Goal: Communication & Community: Answer question/provide support

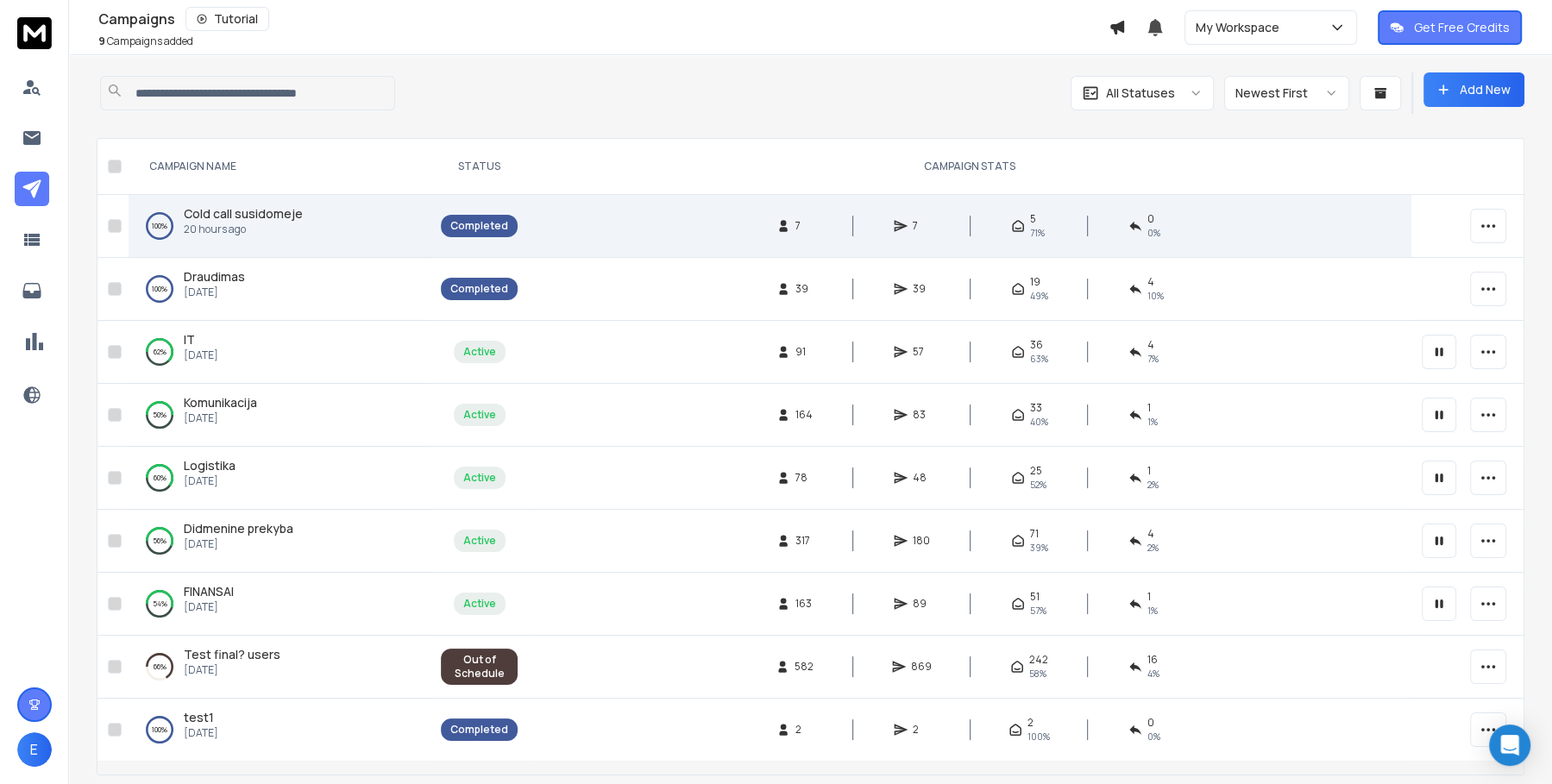
click at [667, 210] on td "7 7 5 71 % 0 0 %" at bounding box center [969, 226] width 883 height 63
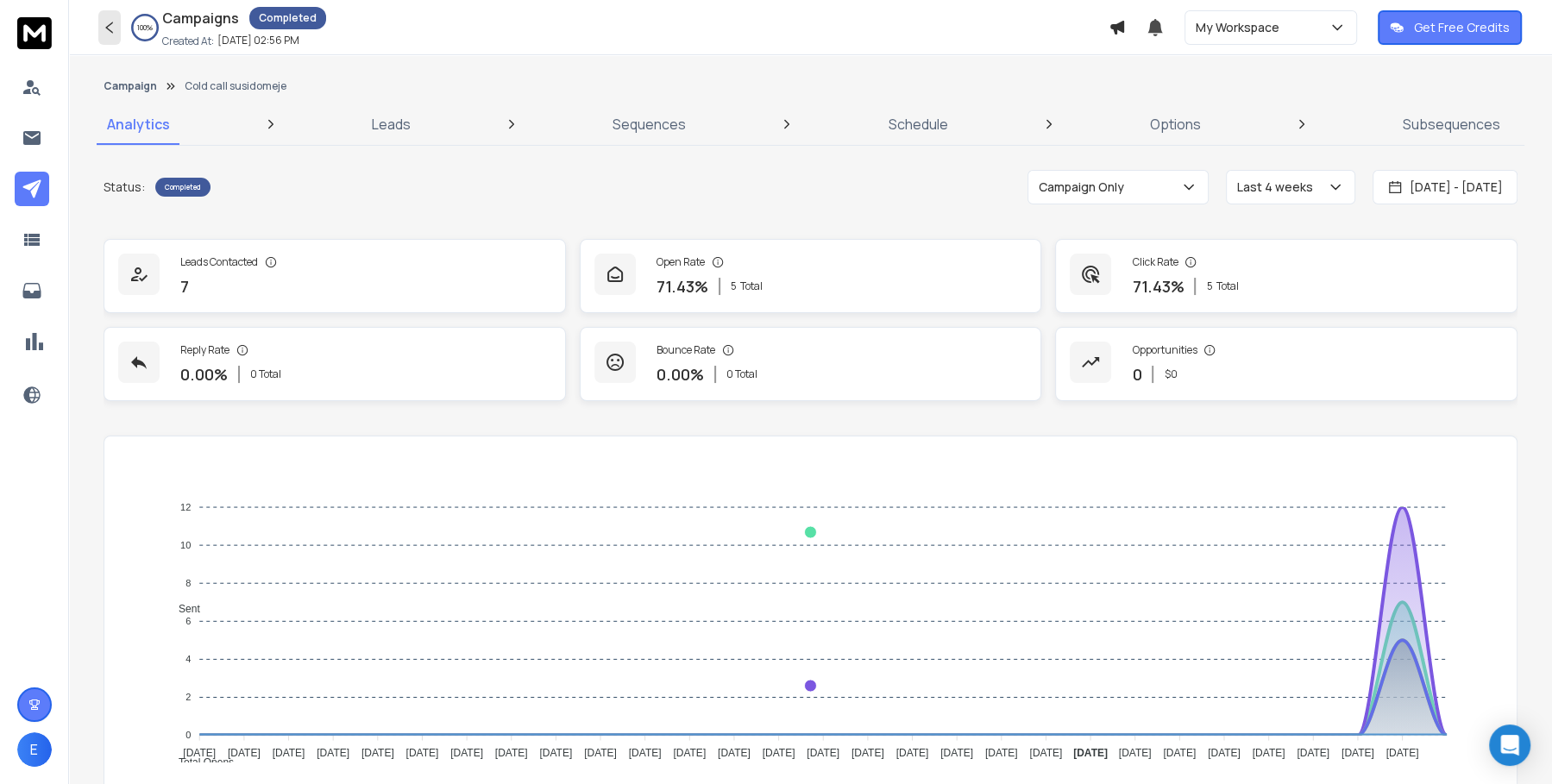
click at [109, 31] on icon at bounding box center [110, 27] width 16 height 16
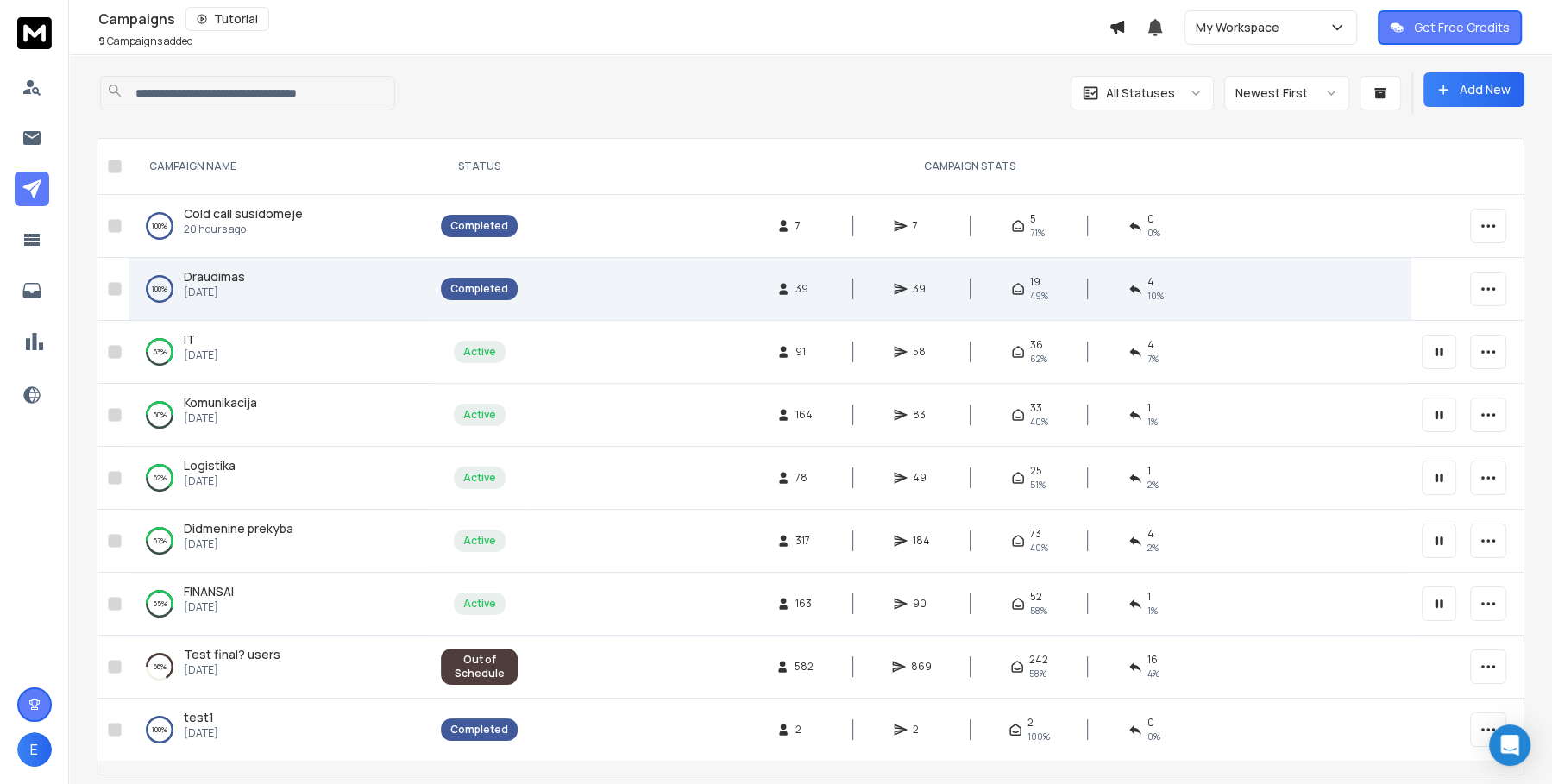
click at [569, 291] on div "39 39 19 49 % 4 10 %" at bounding box center [969, 289] width 862 height 27
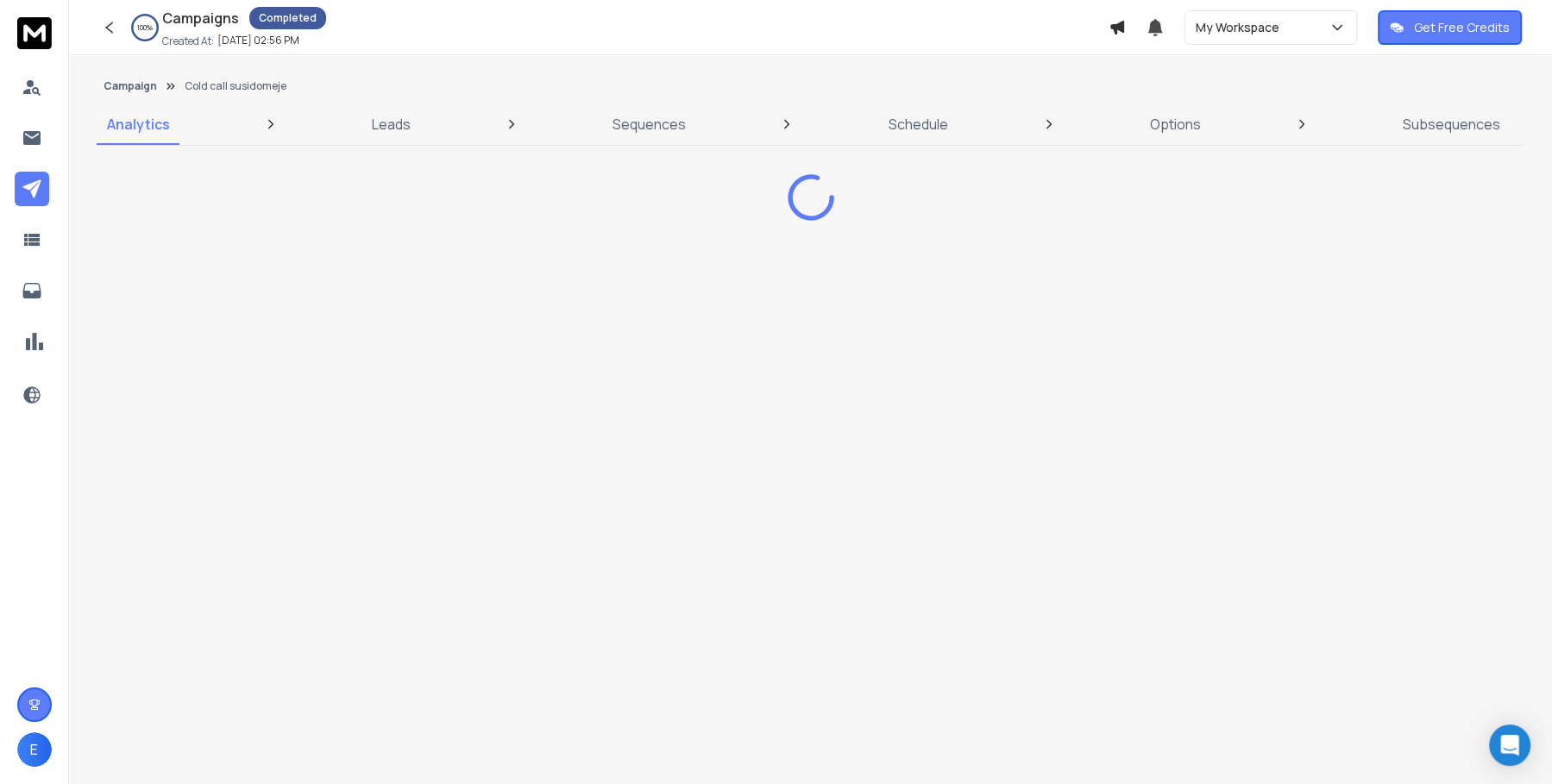
click at [55, 283] on div "E" at bounding box center [34, 392] width 69 height 784
click at [26, 283] on icon at bounding box center [31, 290] width 18 height 16
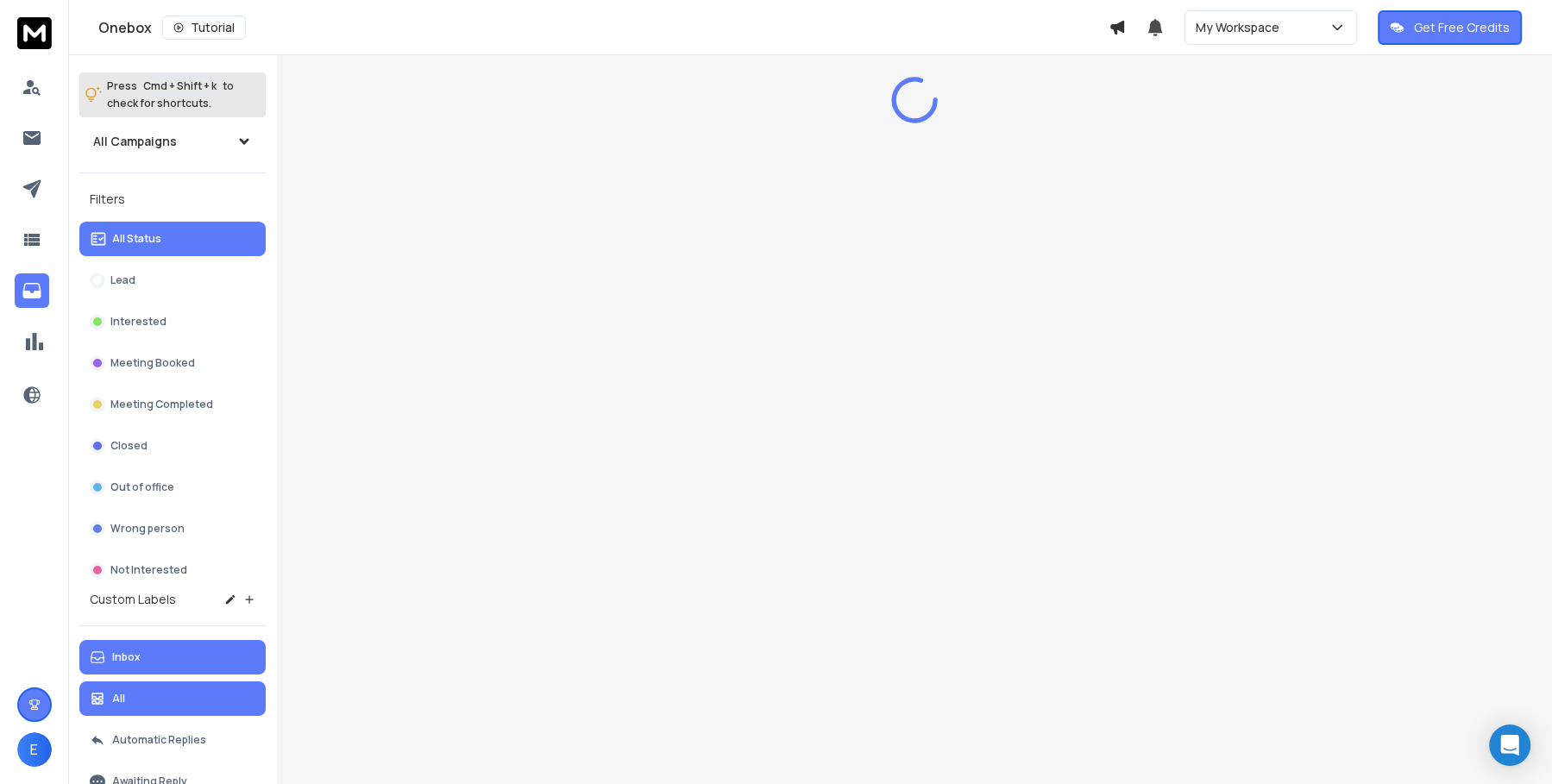
click at [174, 706] on button "All" at bounding box center [173, 698] width 187 height 34
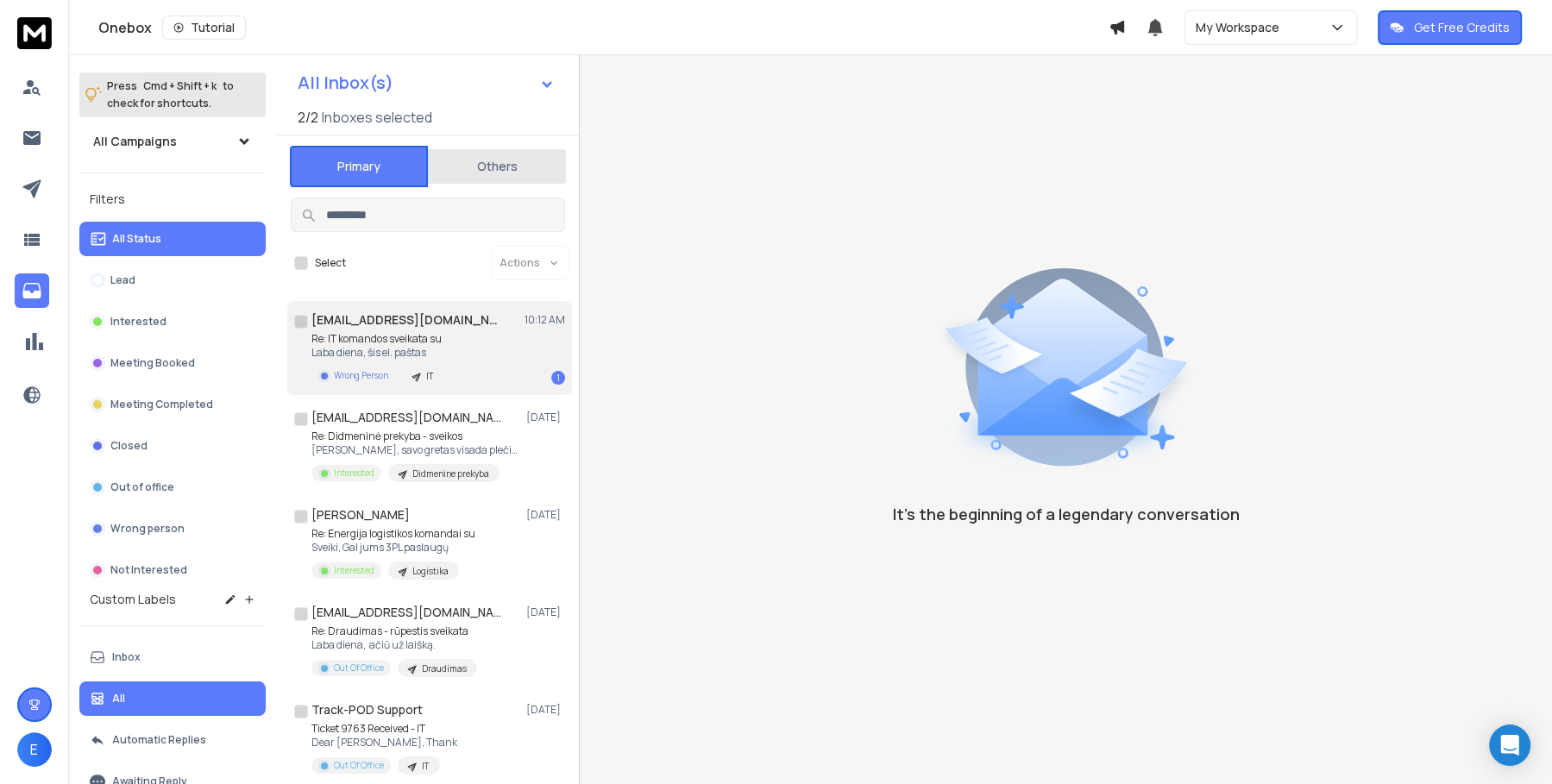
click at [501, 365] on div "Re: IT komandos sveikata su Laba diena, šis el. paštas Wrong Person IT 1" at bounding box center [437, 358] width 254 height 52
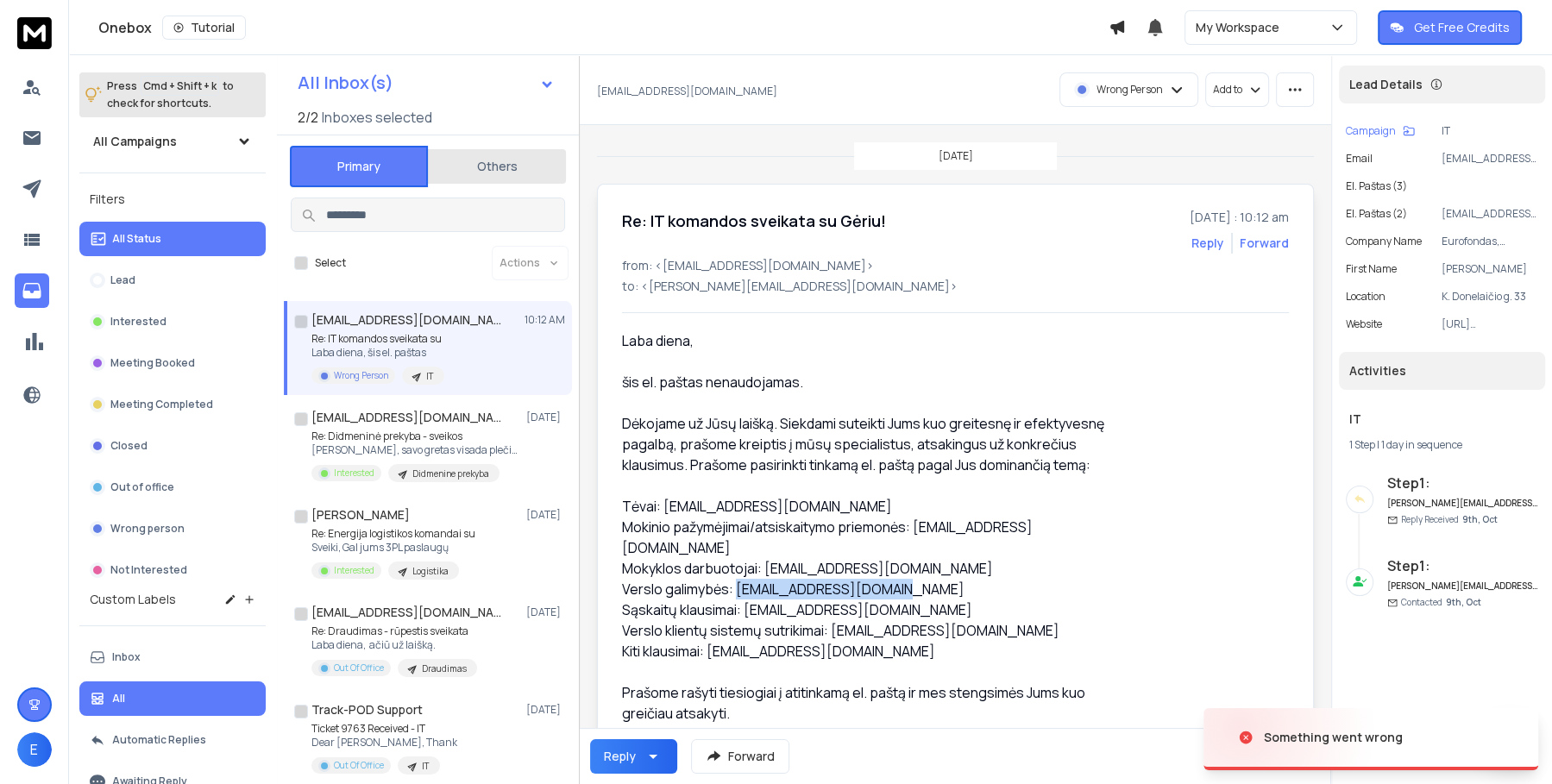
drag, startPoint x: 893, startPoint y: 567, endPoint x: 733, endPoint y: 575, distance: 160.2
click at [733, 575] on div "Laba diena, šis el. paštas nenaudojamas. Dėkojame už Jūsų laišką. Siekdami sute…" at bounding box center [880, 544] width 517 height 427
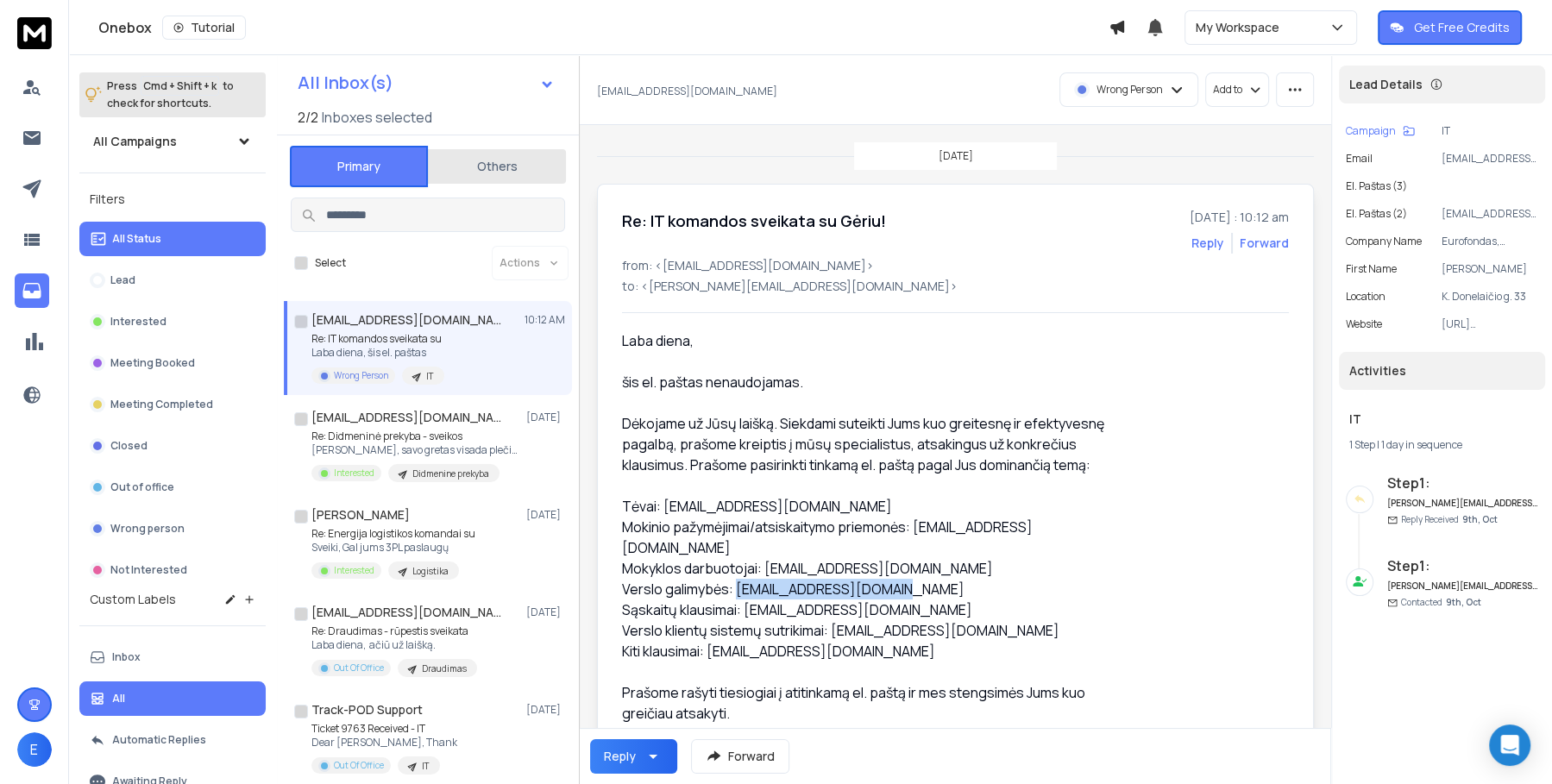
copy div "[EMAIL_ADDRESS][DOMAIN_NAME]"
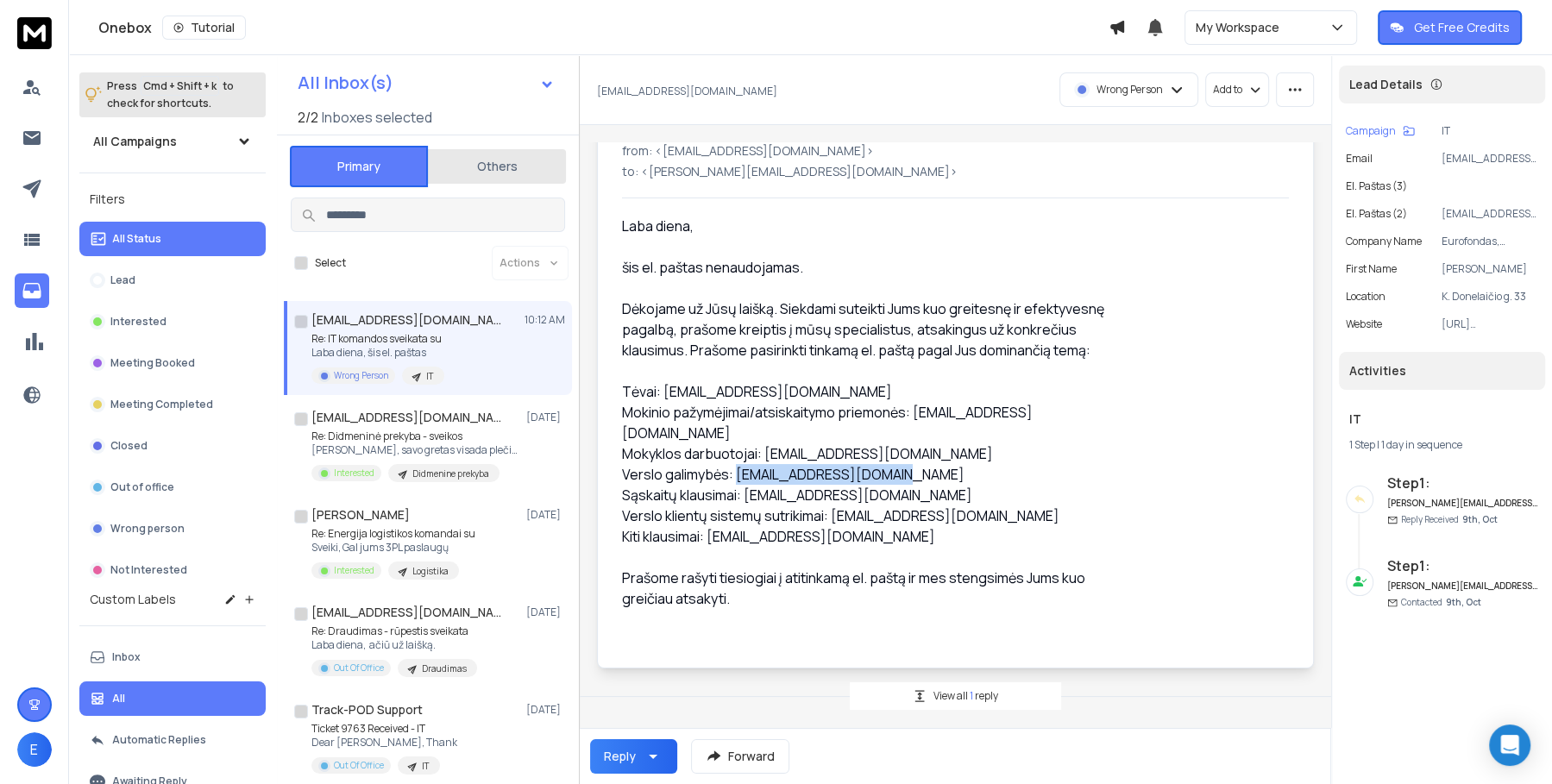
click at [605, 754] on div "Reply" at bounding box center [619, 756] width 32 height 17
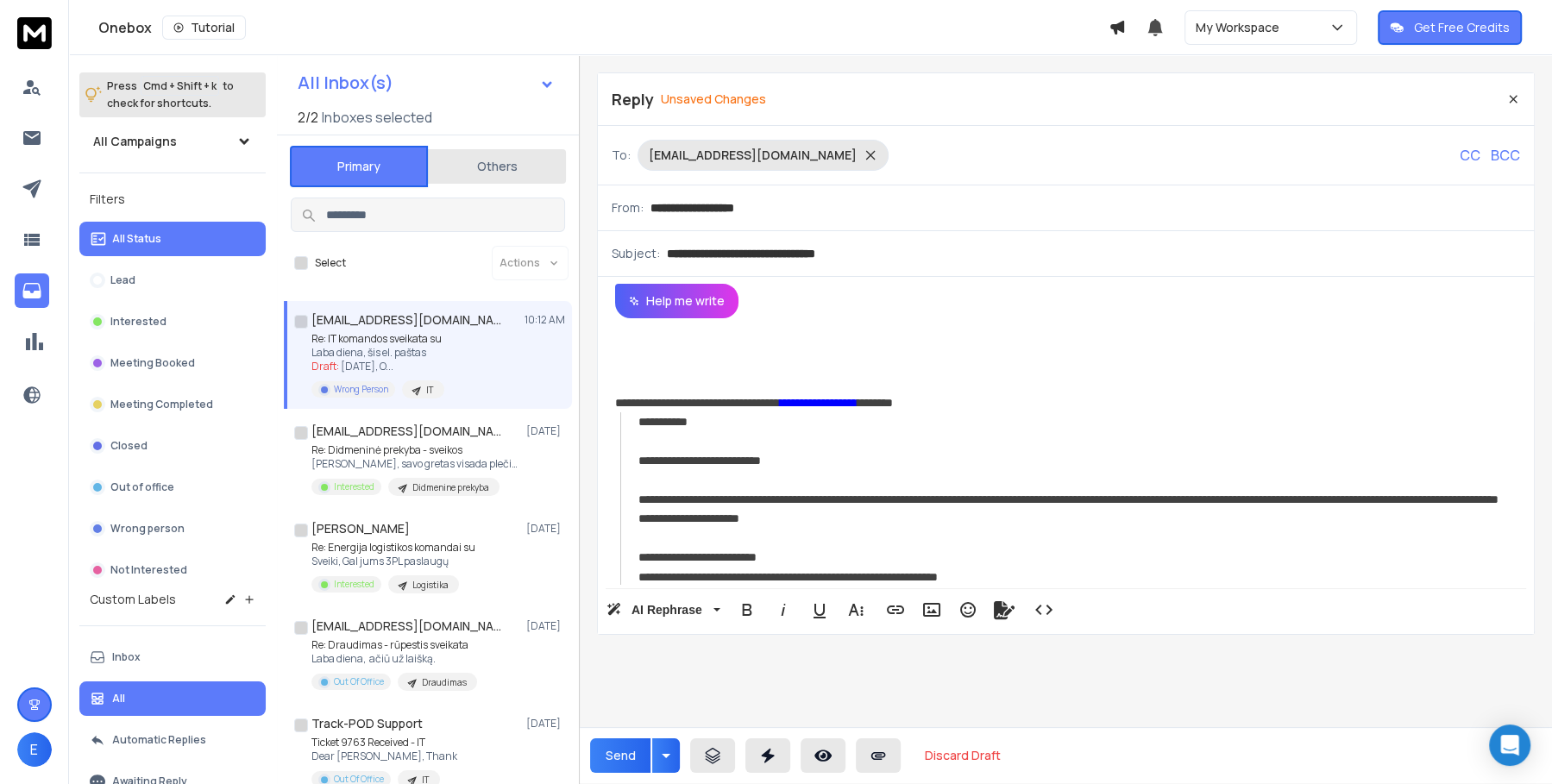
click at [866, 156] on icon at bounding box center [871, 155] width 10 height 10
click at [756, 154] on input at bounding box center [698, 155] width 121 height 31
paste input
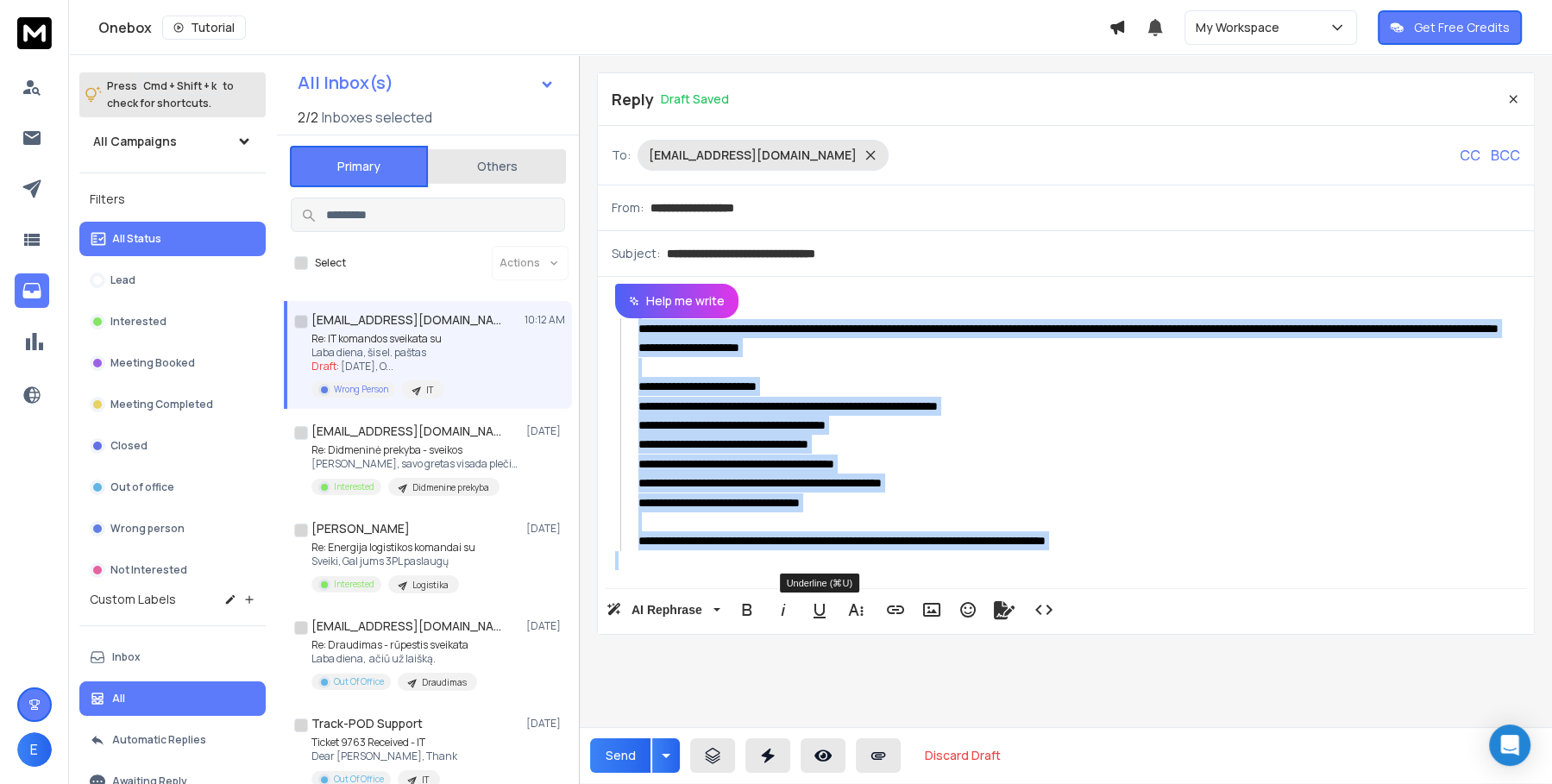
scroll to position [173, 0]
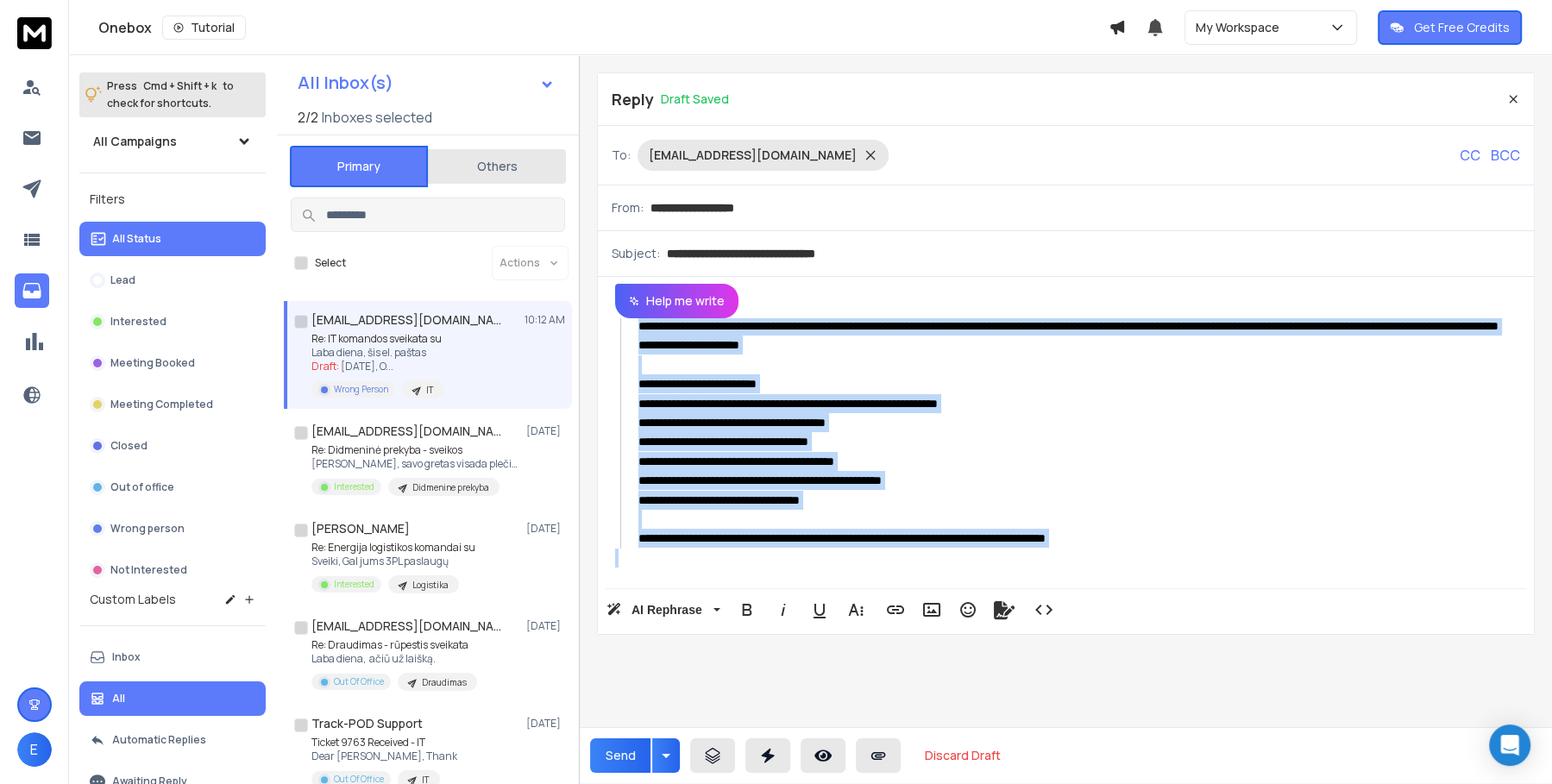
drag, startPoint x: 616, startPoint y: 340, endPoint x: 1108, endPoint y: 562, distance: 539.8
click at [1110, 562] on div "**********" at bounding box center [1063, 451] width 931 height 266
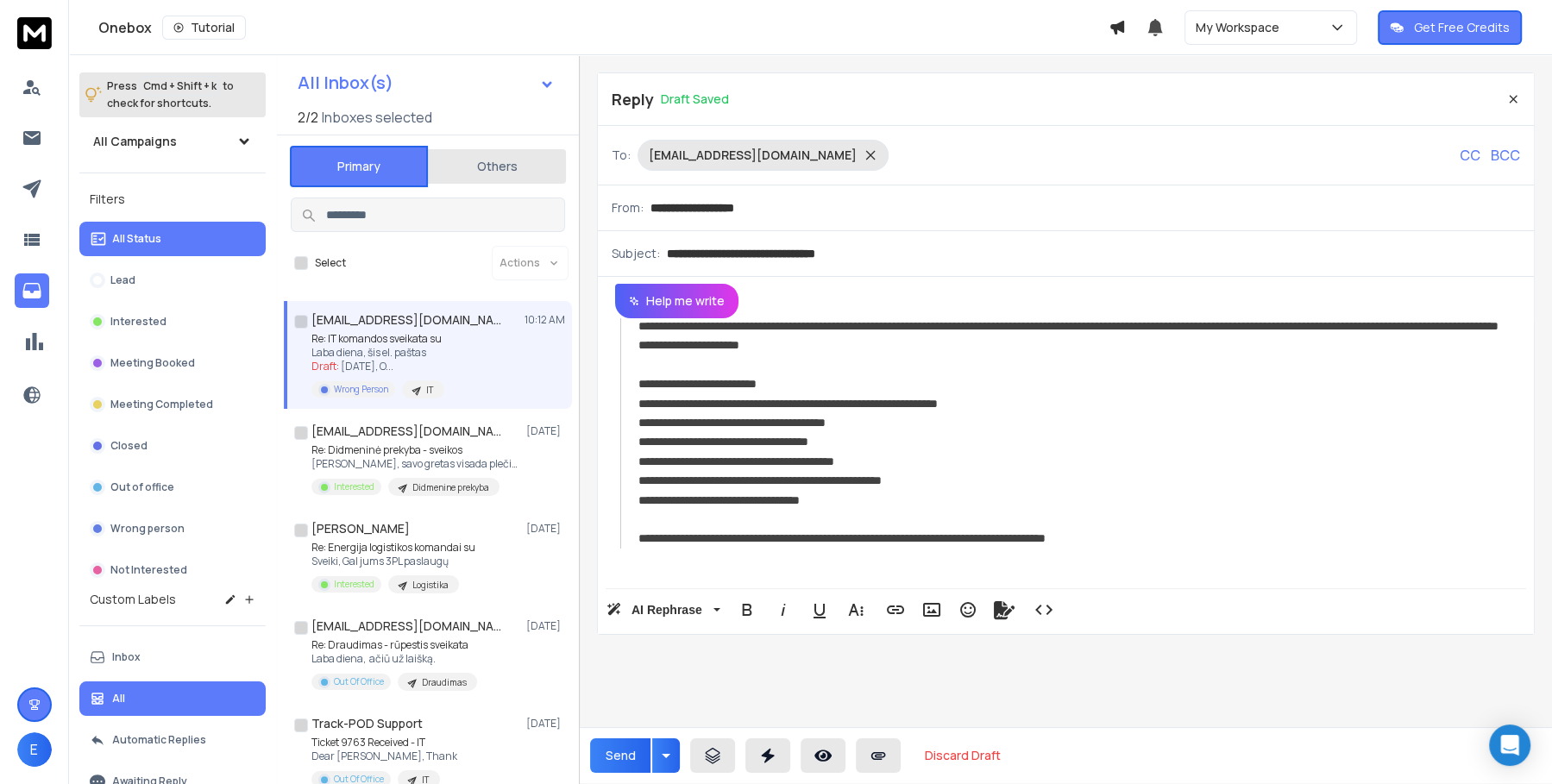
scroll to position [0, 0]
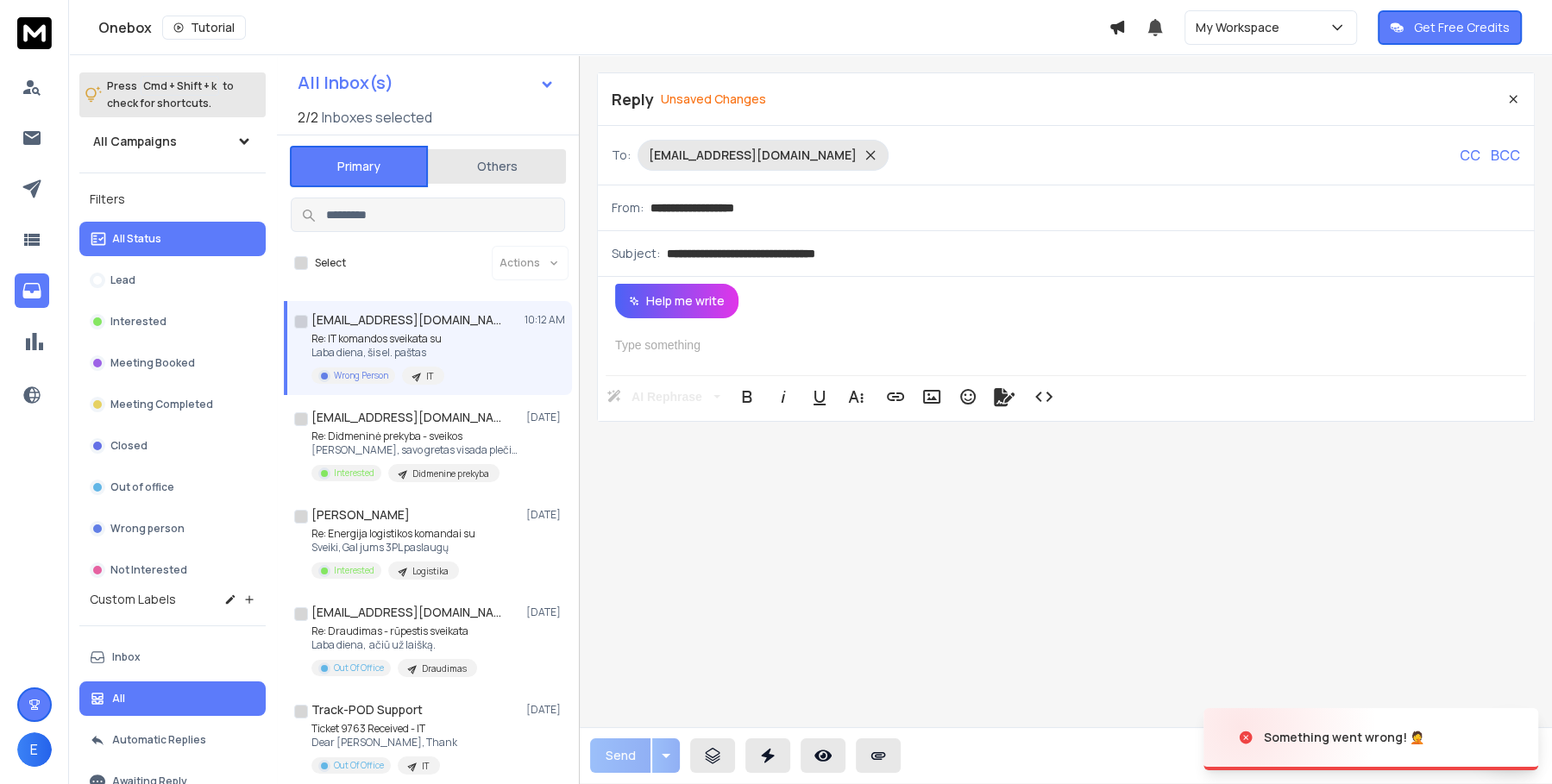
click at [686, 256] on input "**********" at bounding box center [1093, 254] width 853 height 17
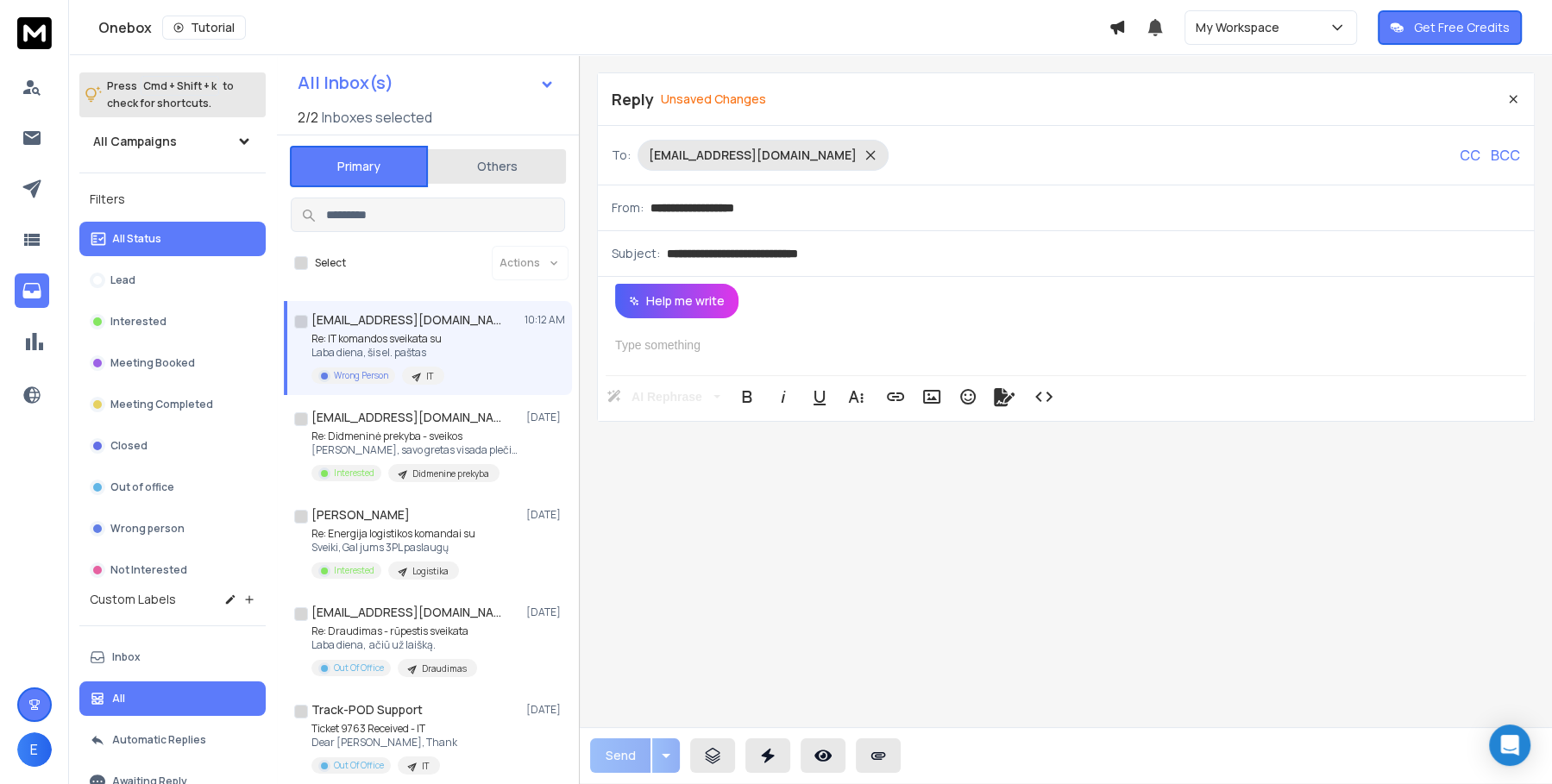
type input "**********"
click at [750, 328] on div at bounding box center [1063, 344] width 931 height 53
click at [21, 181] on icon at bounding box center [31, 188] width 20 height 20
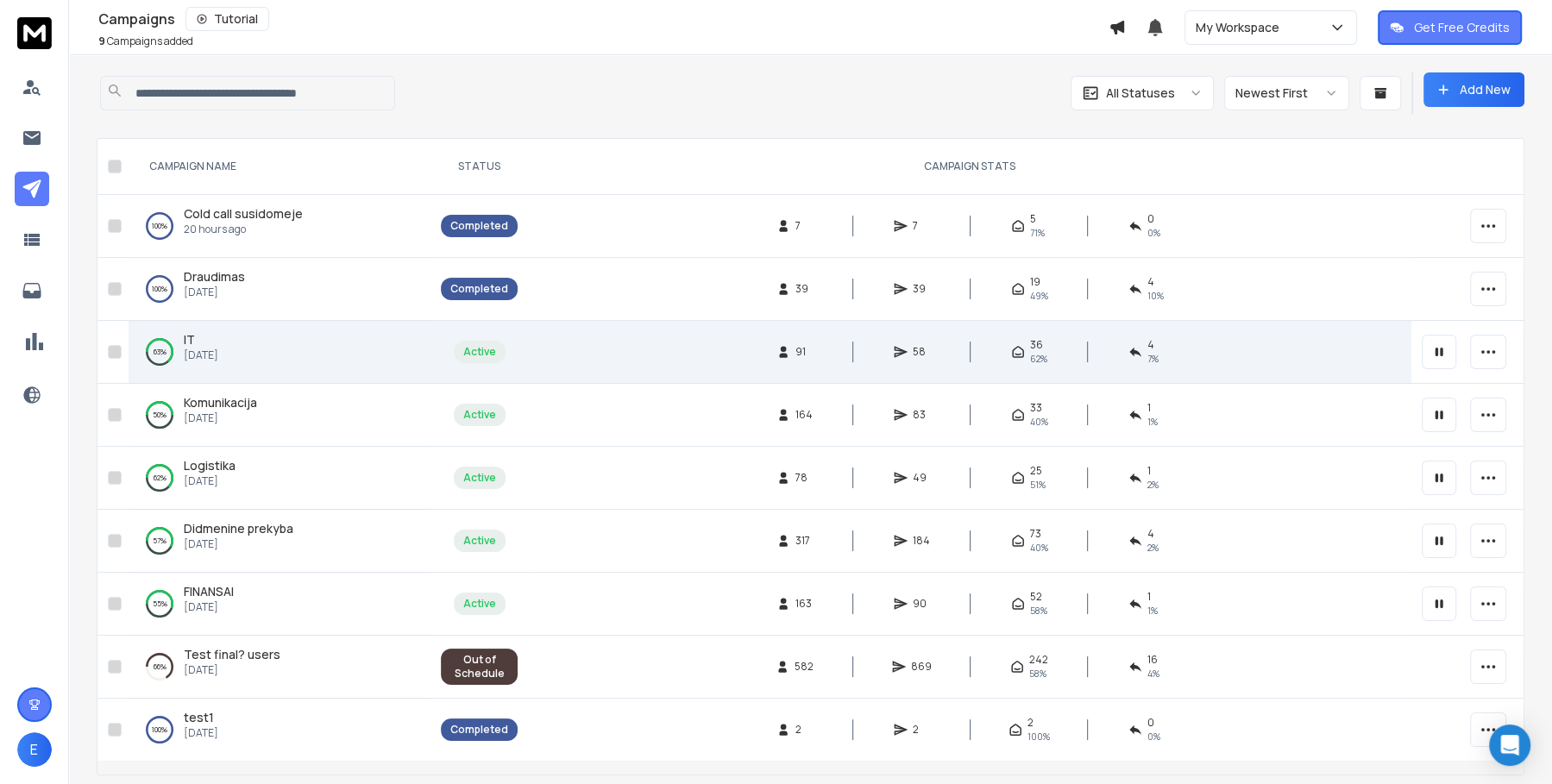
click at [318, 349] on div "63 % IT [DATE]" at bounding box center [279, 352] width 267 height 42
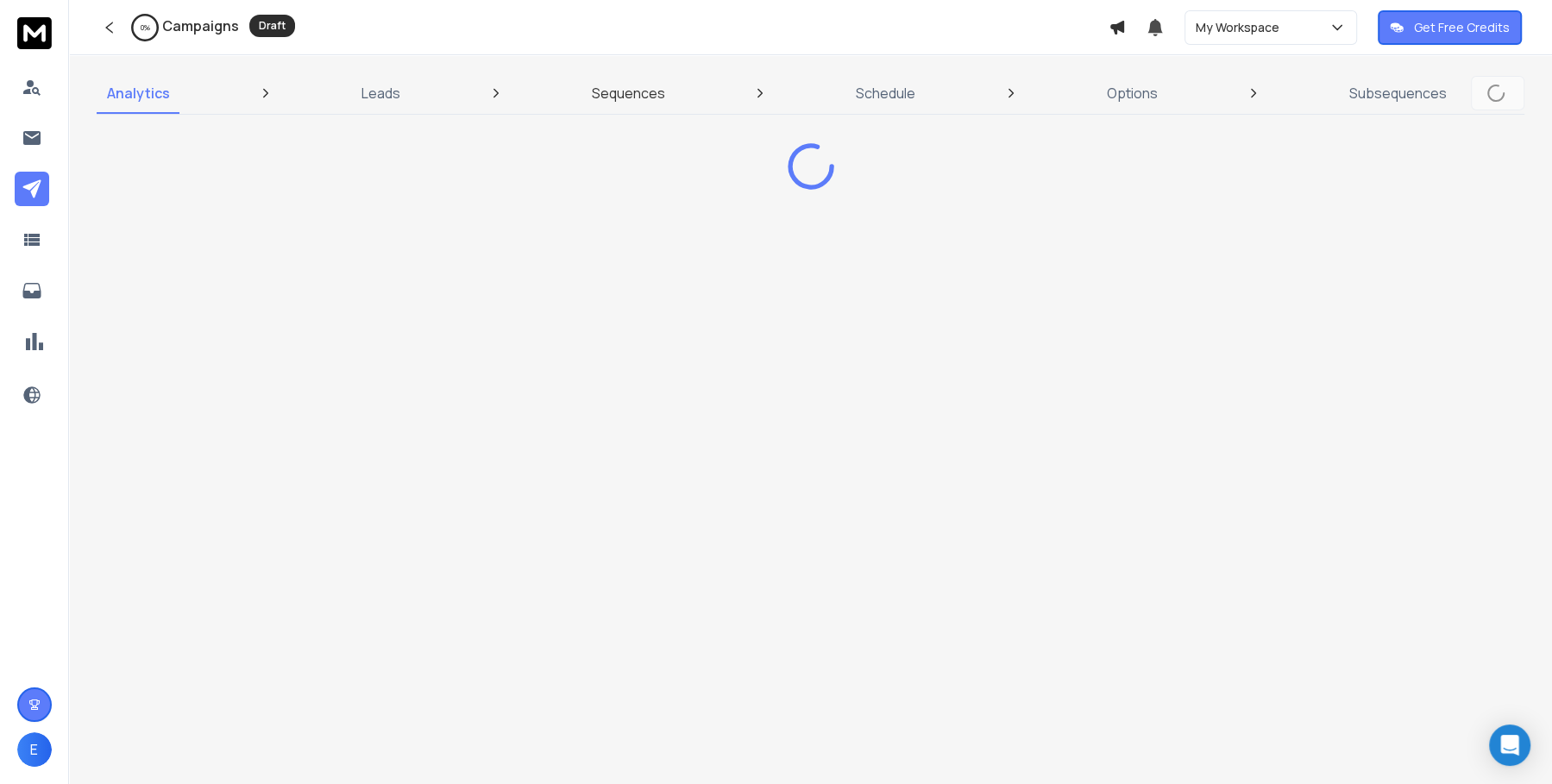
click at [622, 80] on link "Sequences" at bounding box center [628, 93] width 94 height 42
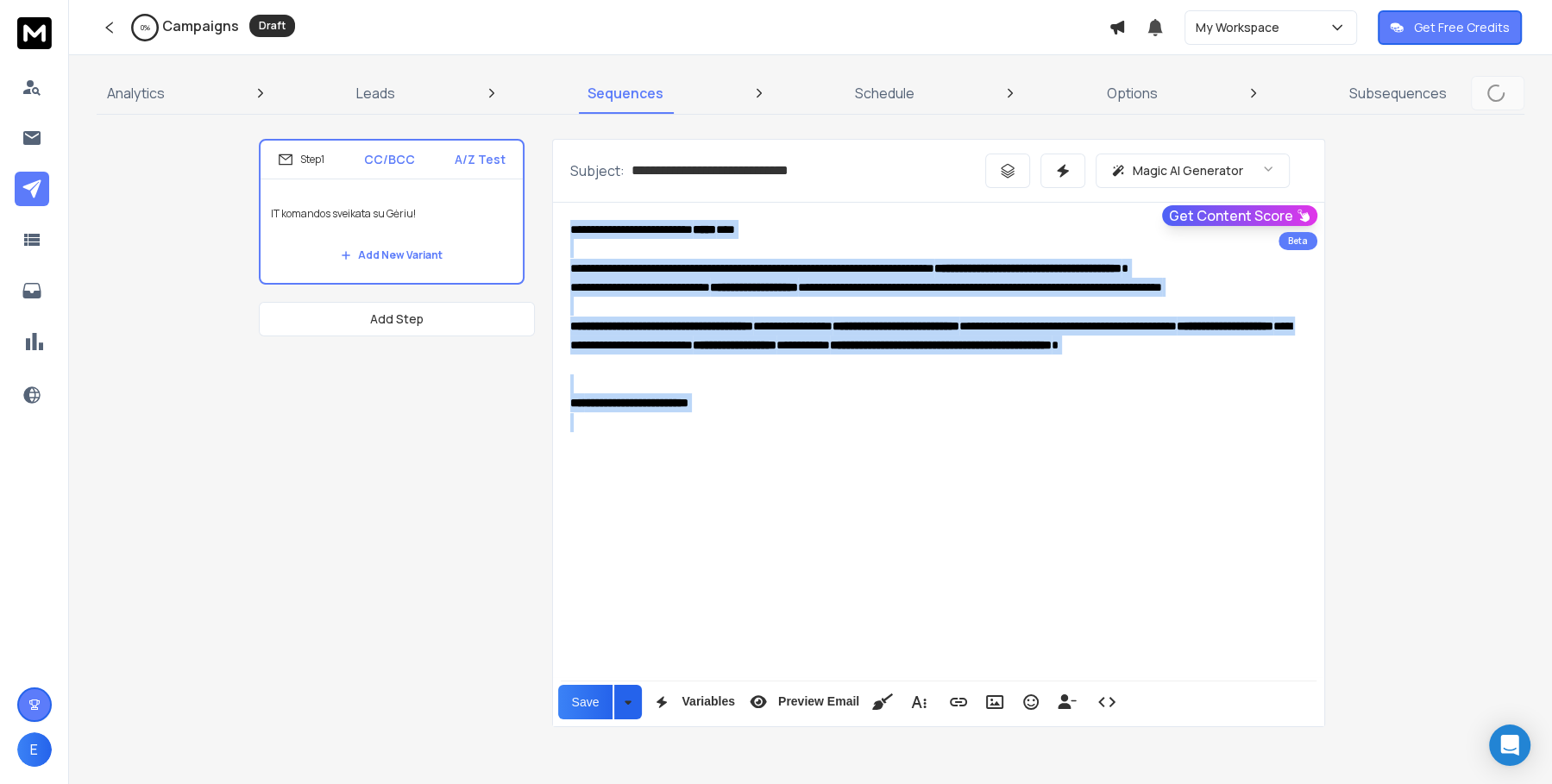
drag, startPoint x: 567, startPoint y: 226, endPoint x: 774, endPoint y: 445, distance: 301.3
click at [775, 445] on div "**********" at bounding box center [938, 438] width 771 height 470
copy div "**********"
click at [39, 286] on icon at bounding box center [31, 290] width 18 height 16
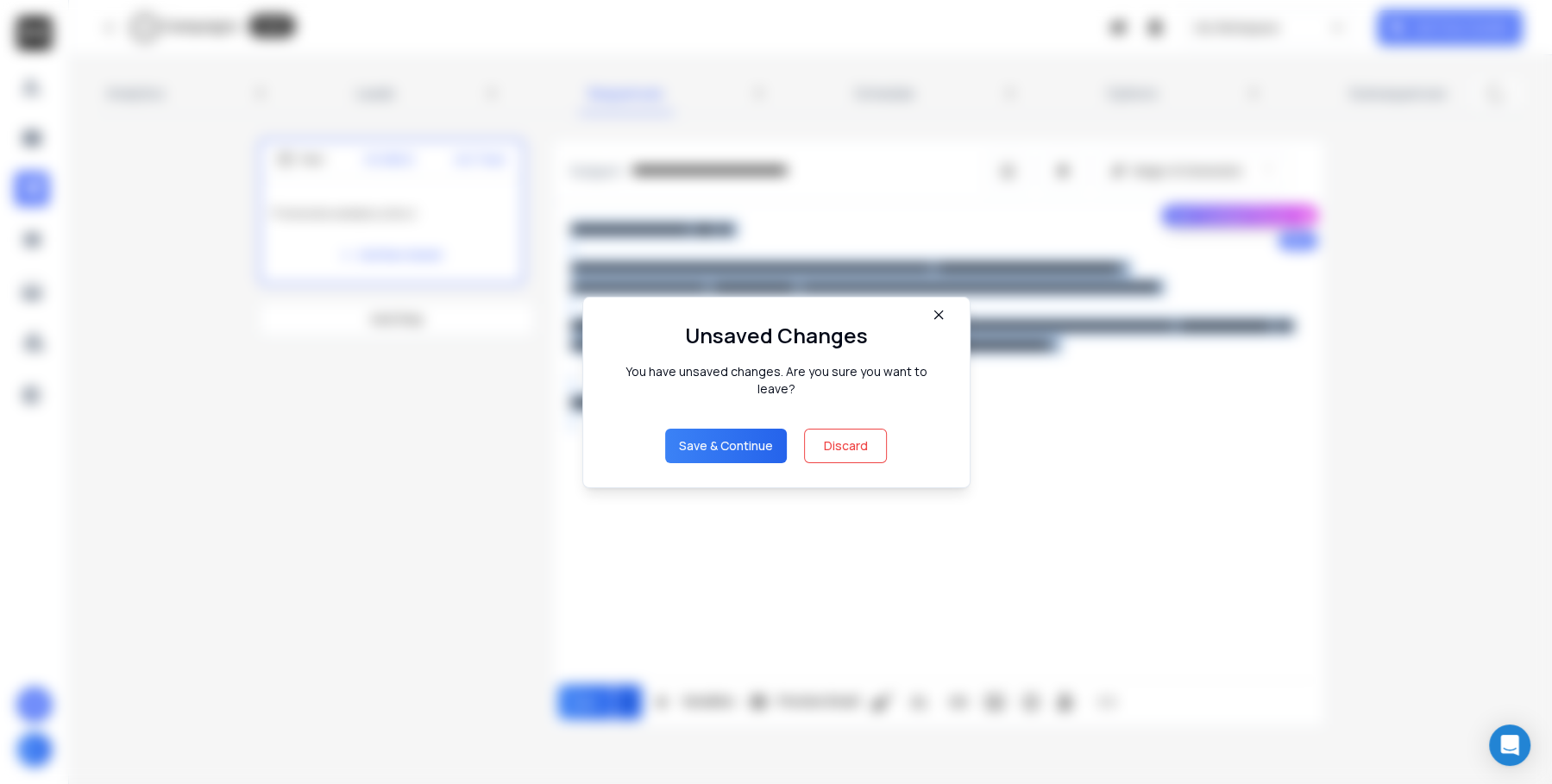
click at [710, 435] on button "Save & Continue" at bounding box center [725, 445] width 121 height 34
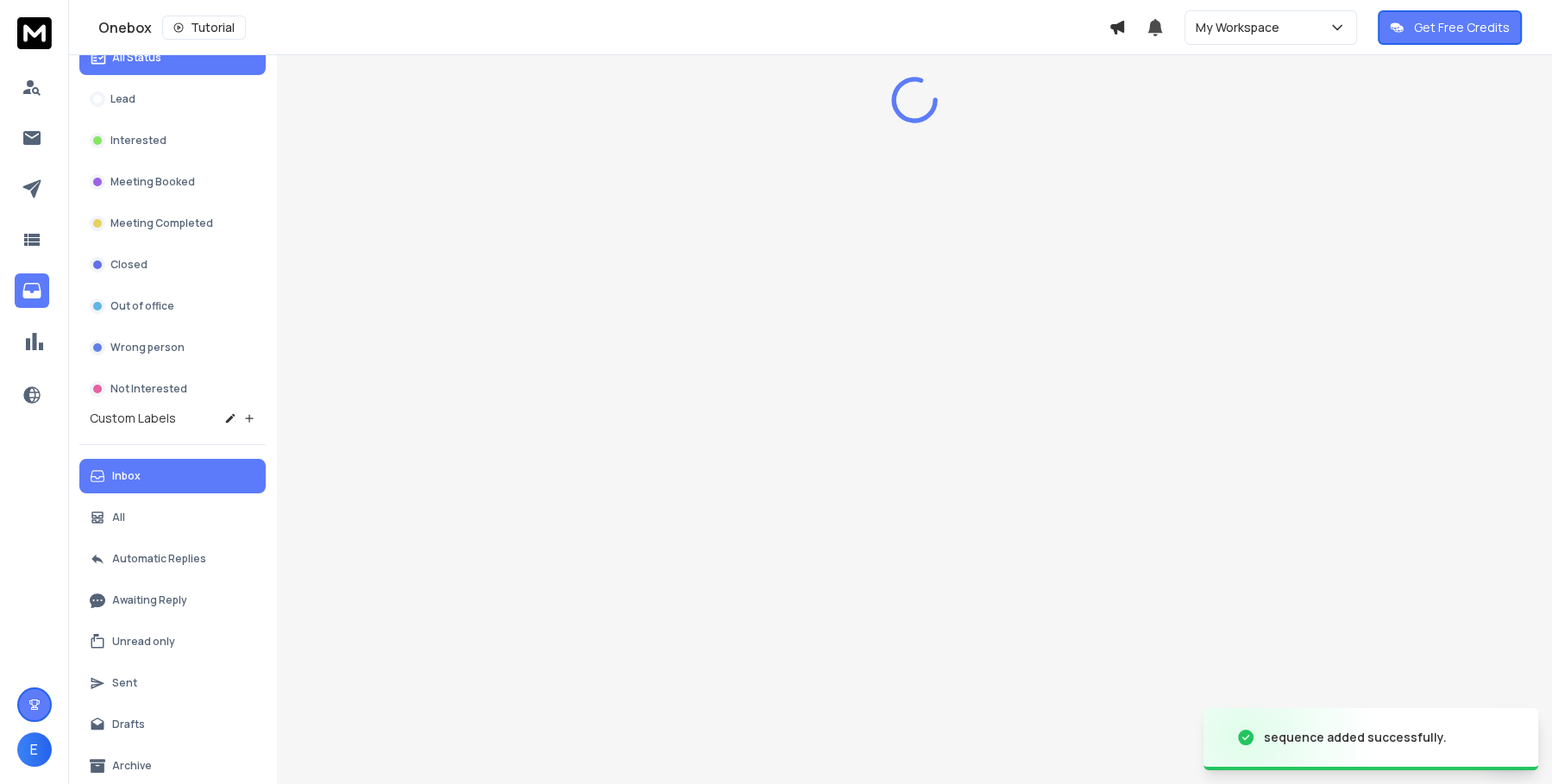
scroll to position [211, 0]
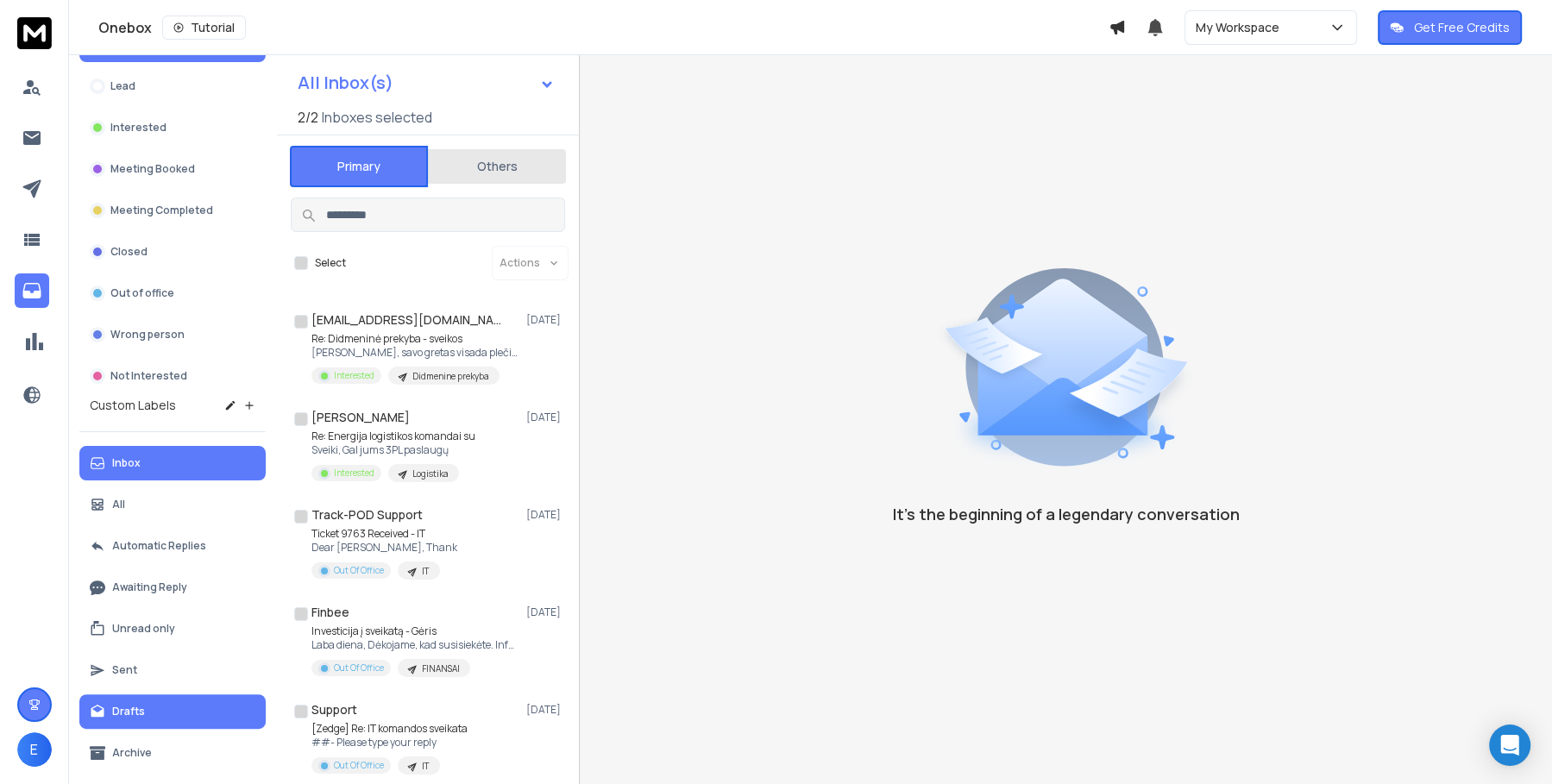
click at [155, 708] on button "Drafts" at bounding box center [173, 710] width 187 height 34
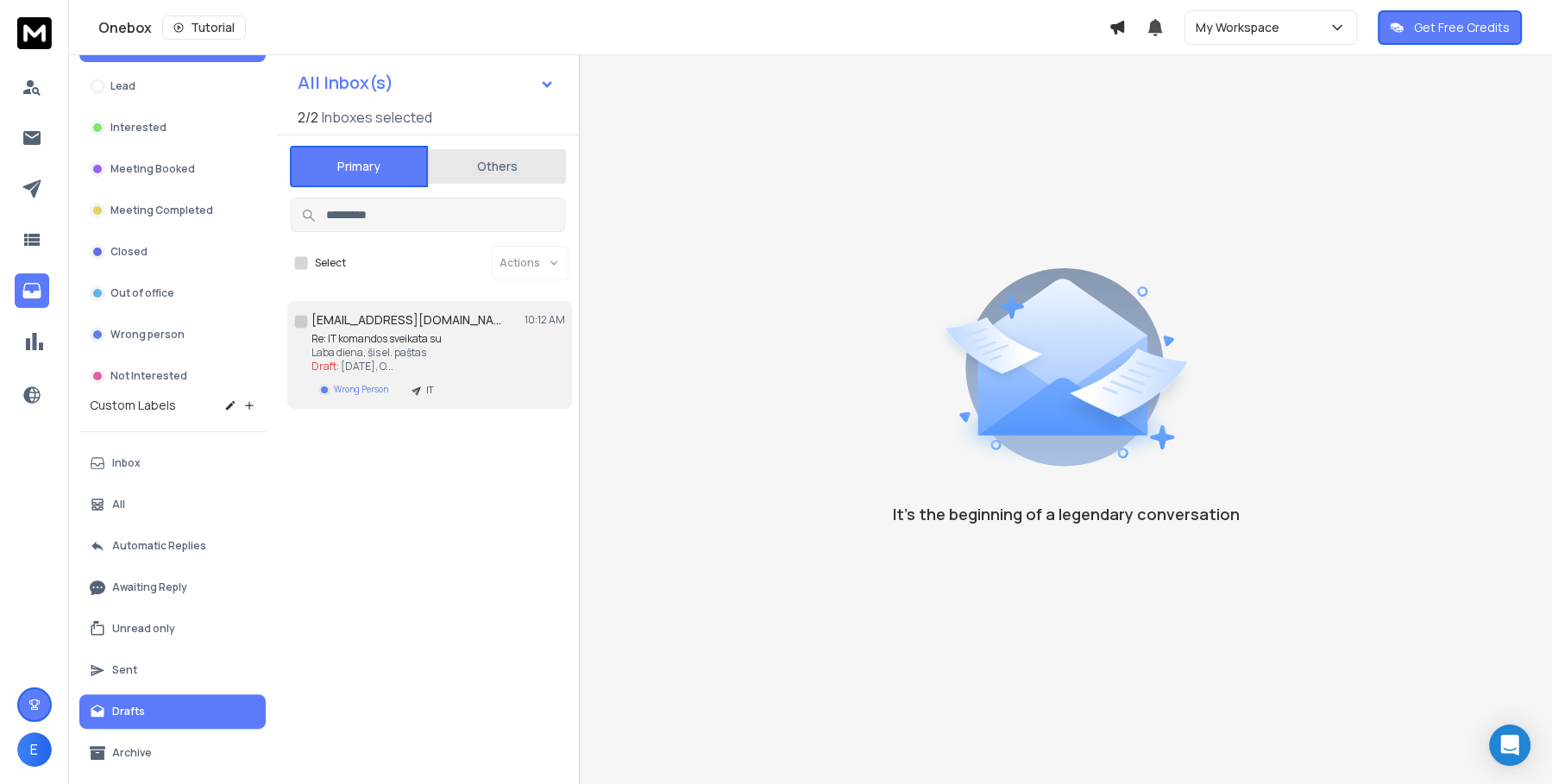
click at [470, 324] on div "[EMAIL_ADDRESS][DOMAIN_NAME] 10:12 AM" at bounding box center [437, 320] width 254 height 17
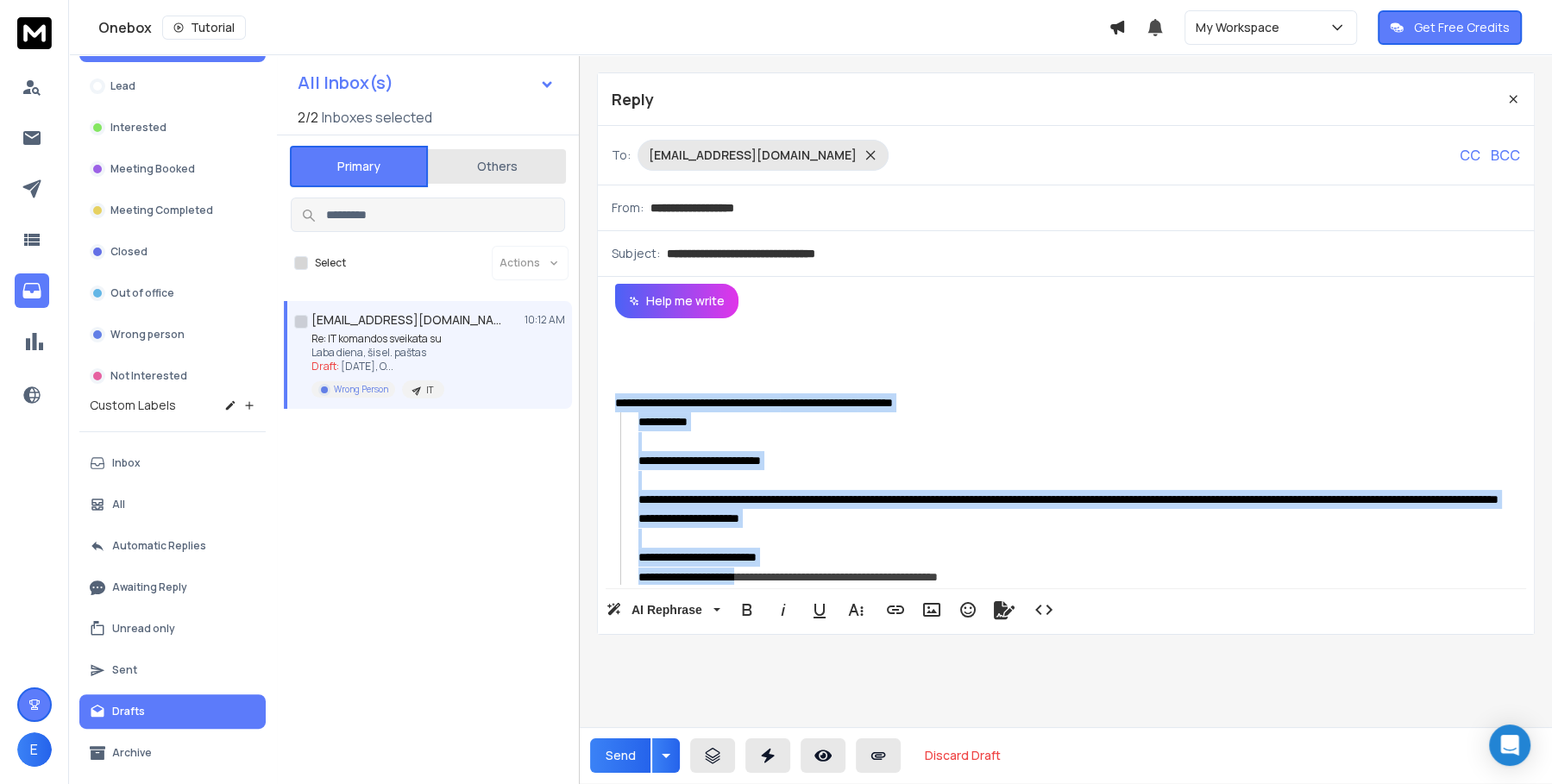
scroll to position [173, 0]
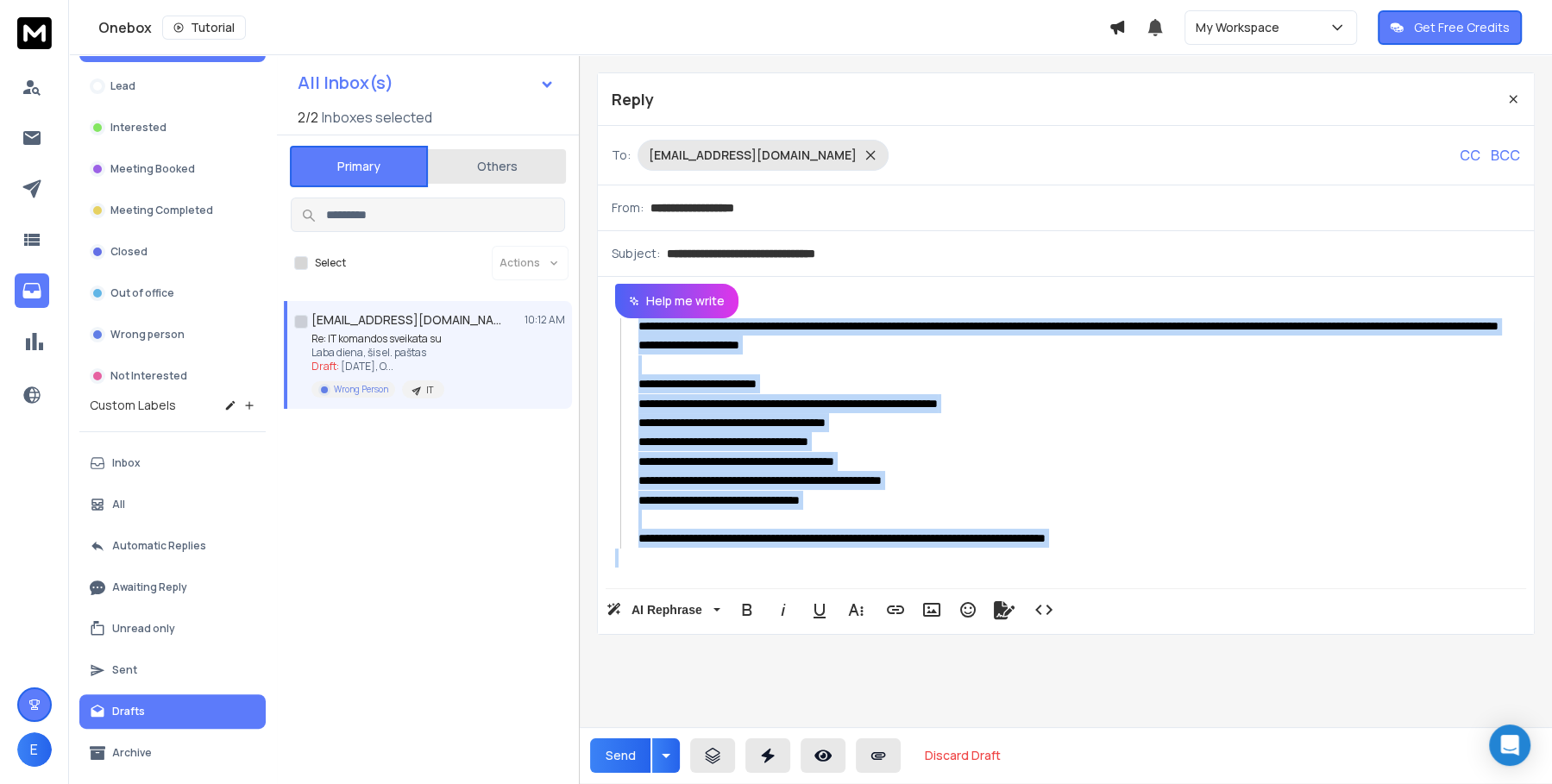
drag, startPoint x: 609, startPoint y: 397, endPoint x: 836, endPoint y: 690, distance: 370.6
click at [837, 690] on div "**********" at bounding box center [1065, 453] width 938 height 761
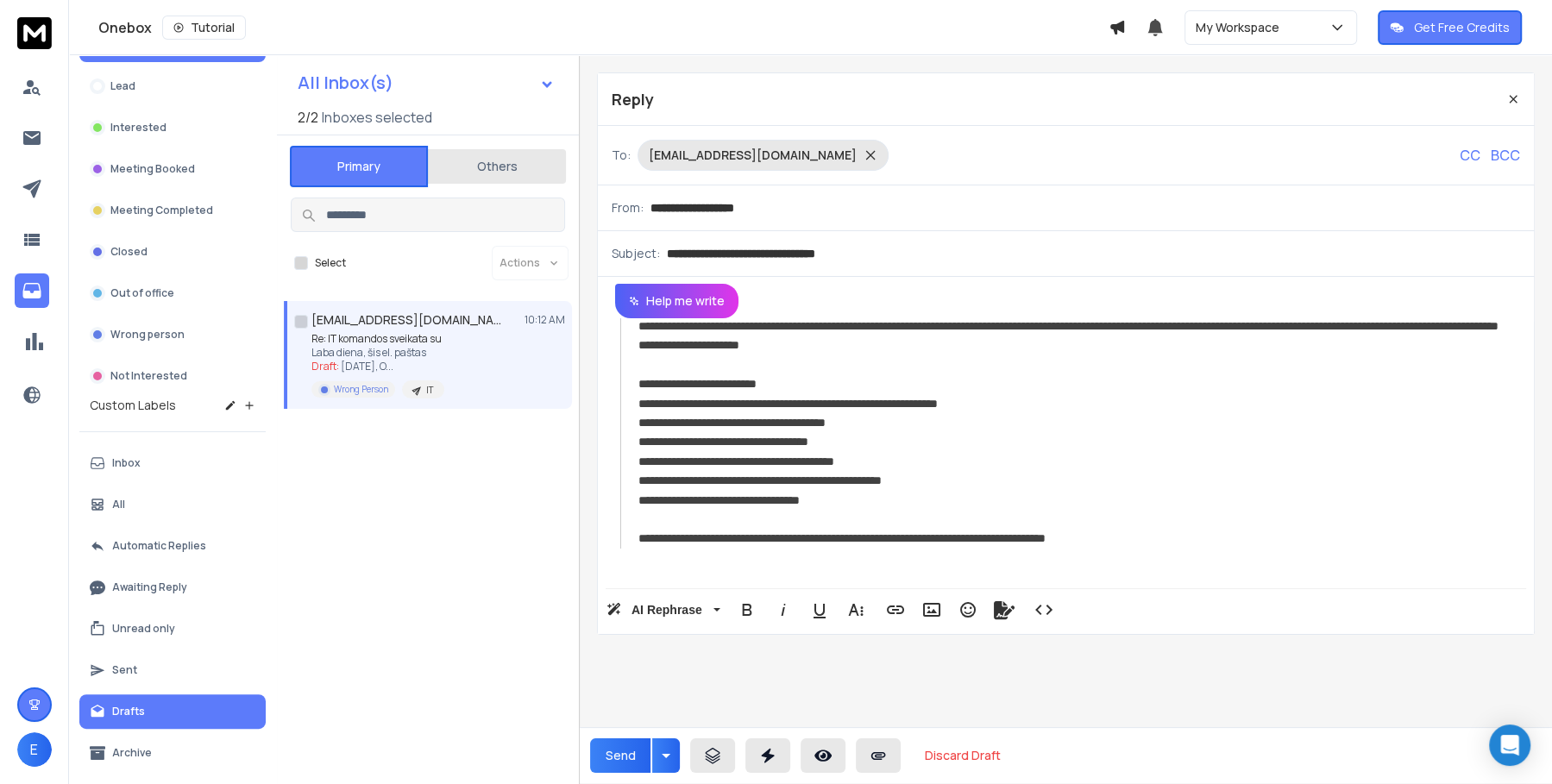
scroll to position [0, 0]
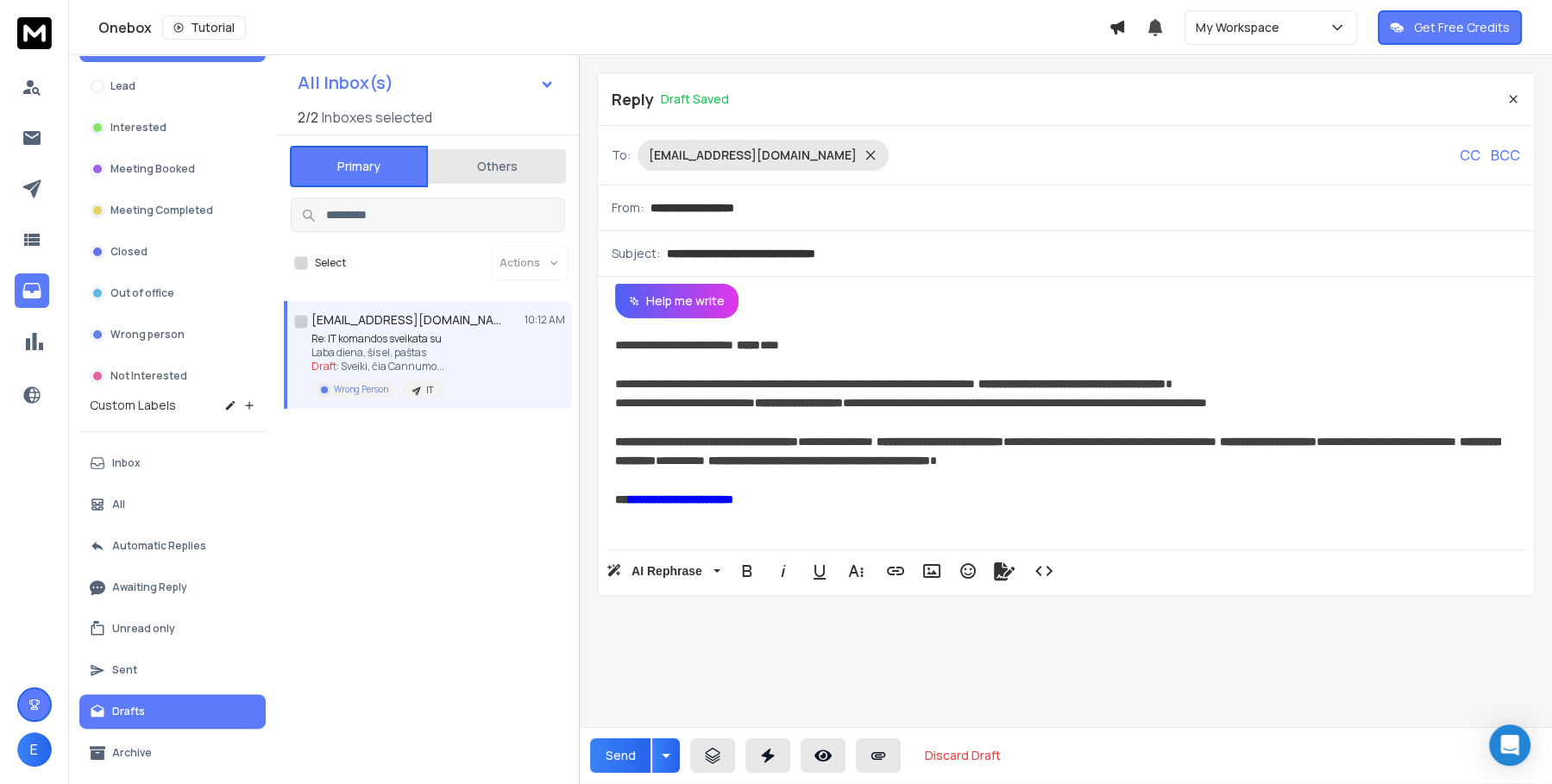
click at [617, 759] on button "Send" at bounding box center [620, 755] width 60 height 34
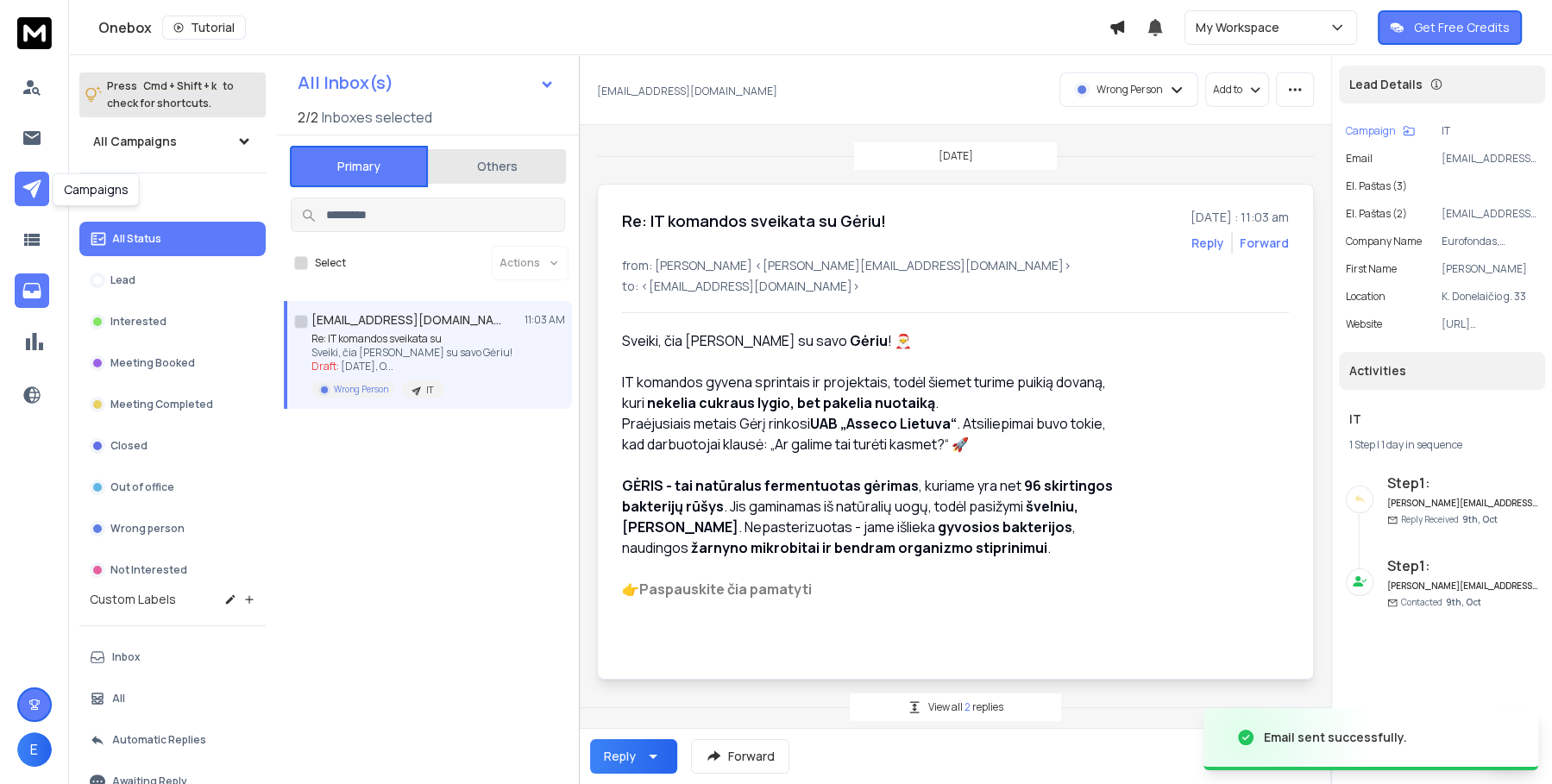
click at [27, 187] on icon at bounding box center [31, 188] width 18 height 18
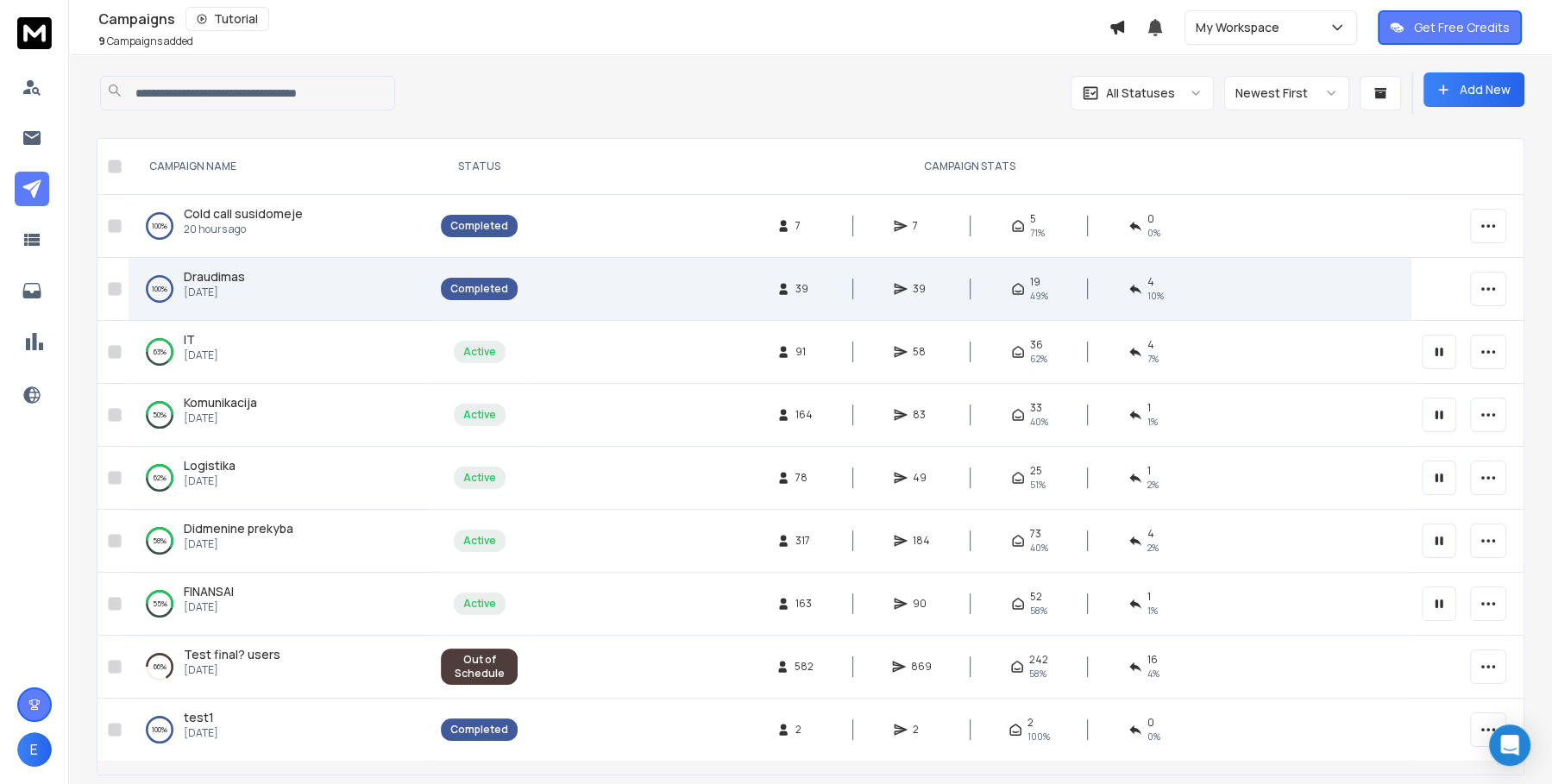
click at [313, 295] on div "100 % Draudimas [DATE]" at bounding box center [279, 289] width 267 height 42
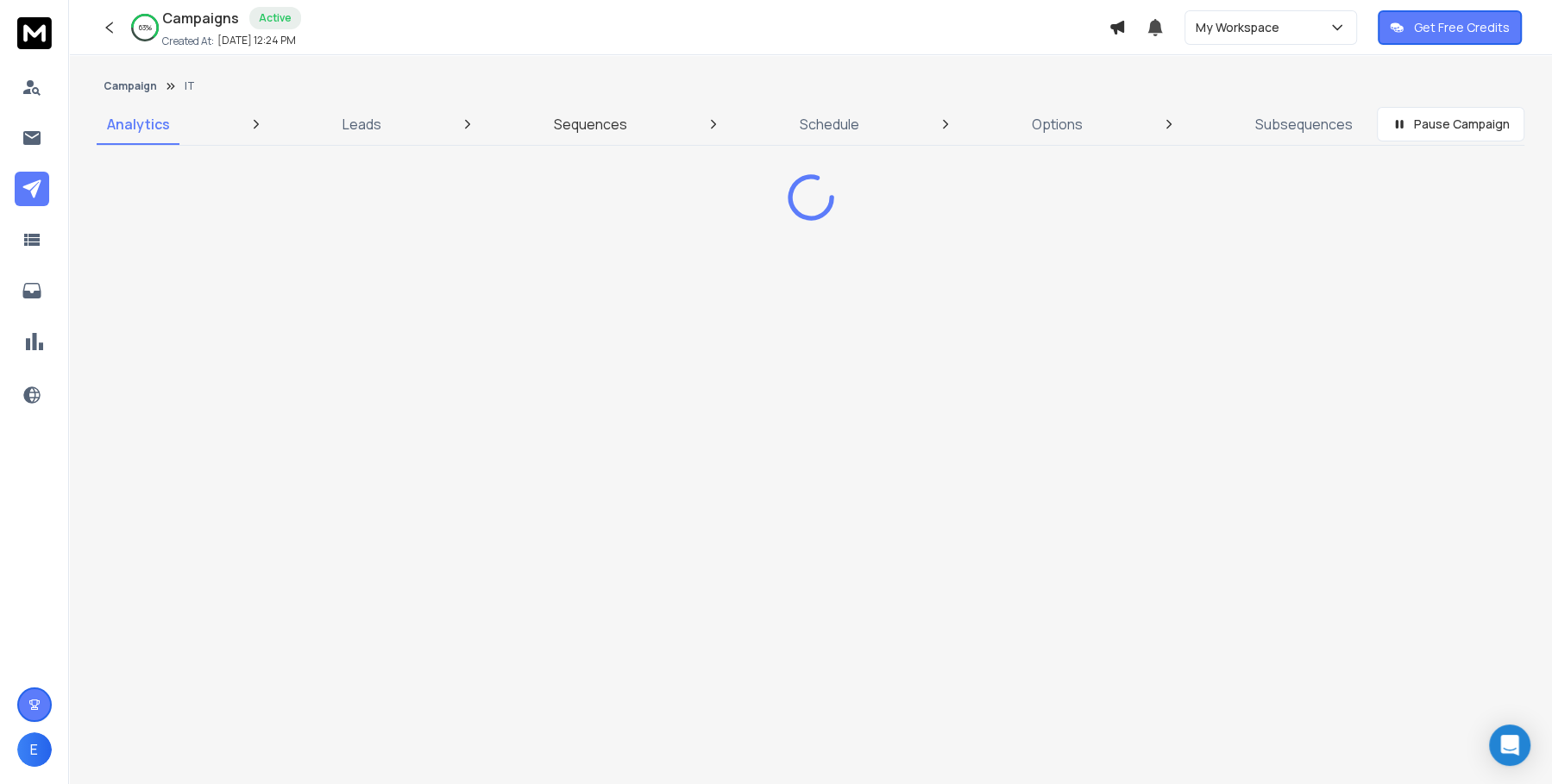
click at [584, 125] on p "Sequences" at bounding box center [590, 123] width 73 height 20
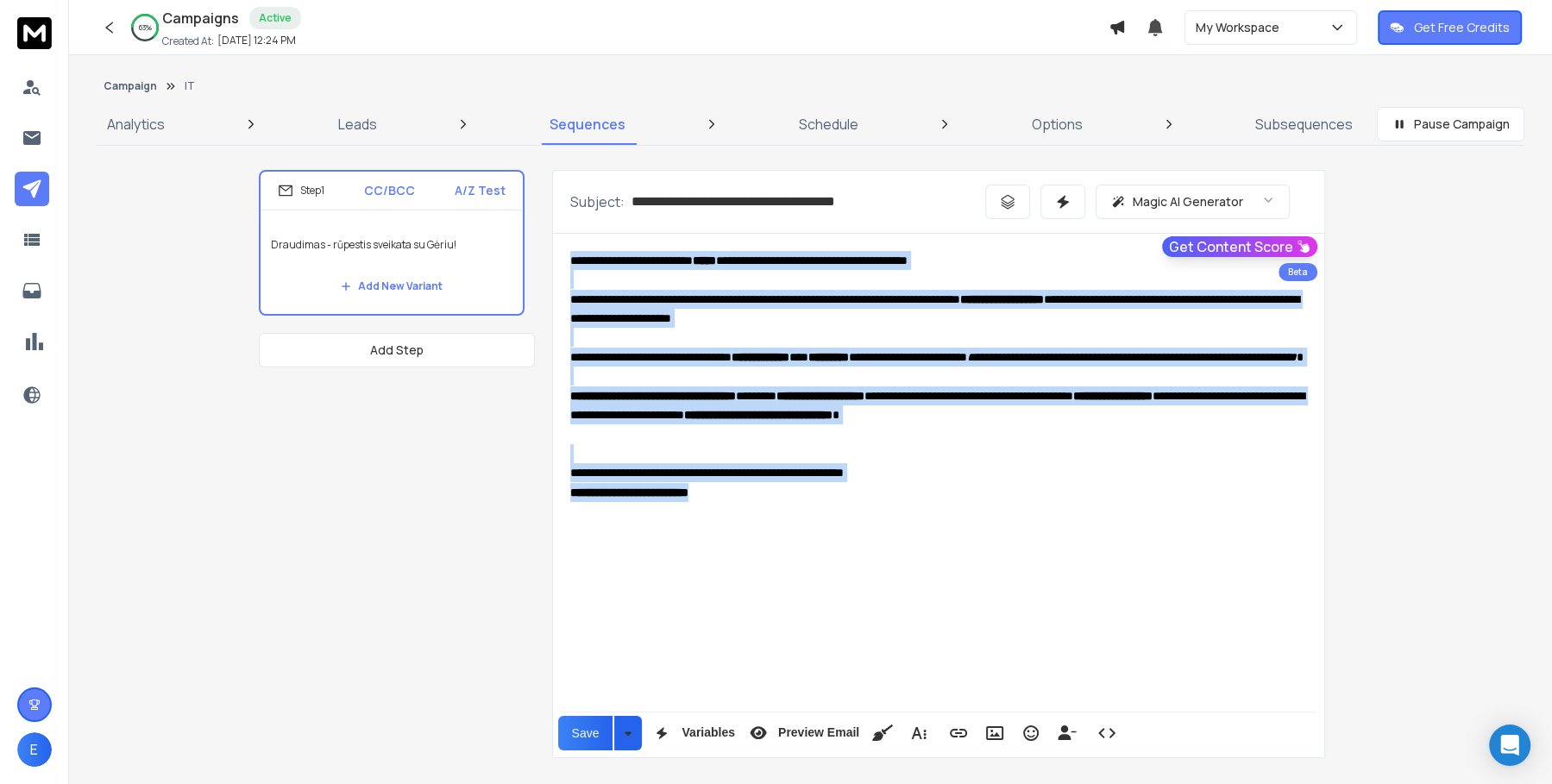
drag, startPoint x: 563, startPoint y: 256, endPoint x: 821, endPoint y: 522, distance: 370.6
click at [825, 524] on div "**********" at bounding box center [938, 468] width 771 height 470
copy div "**********"
